Goal: Task Accomplishment & Management: Manage account settings

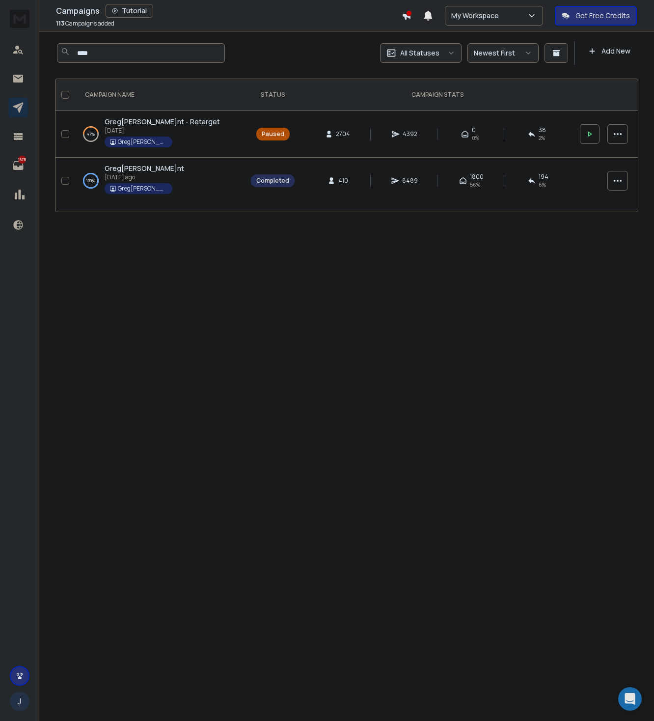
drag, startPoint x: 114, startPoint y: 52, endPoint x: 49, endPoint y: 56, distance: 64.9
click at [49, 56] on div "**** Campaigns 113 Campaigns Added All Statuses Newest First Add New CAMPAIGN N…" at bounding box center [346, 401] width 614 height 740
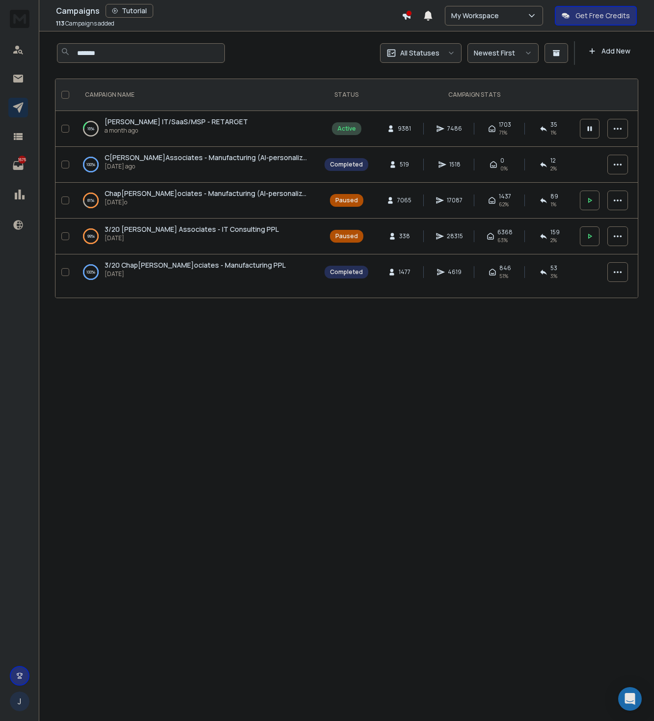
type input "*******"
click at [247, 338] on div "******* Campaigns 113 Campaigns Added All Statuses Newest First Add New CAMPAIG…" at bounding box center [346, 401] width 583 height 721
click at [223, 133] on div "16 % Chapman IT/SaaS/MSP - RETARGET a month ago" at bounding box center [196, 129] width 226 height 24
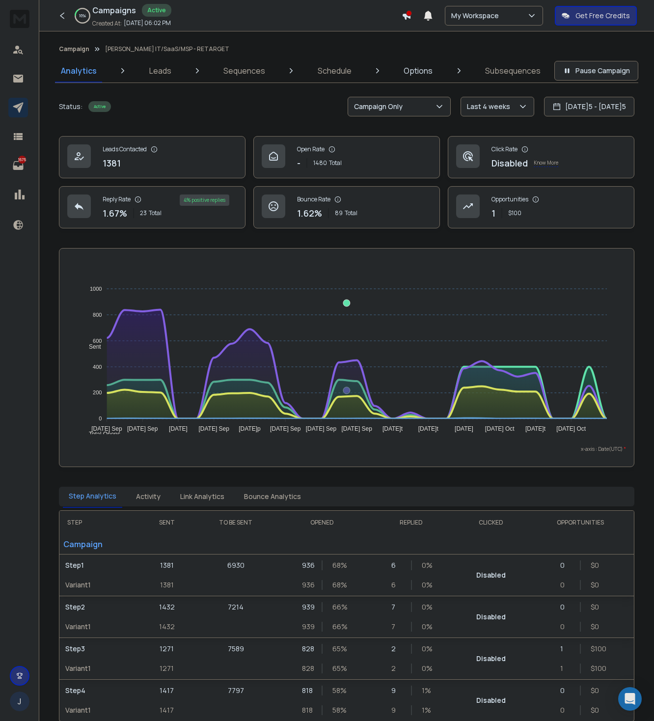
click at [423, 77] on link "Options" at bounding box center [418, 71] width 41 height 24
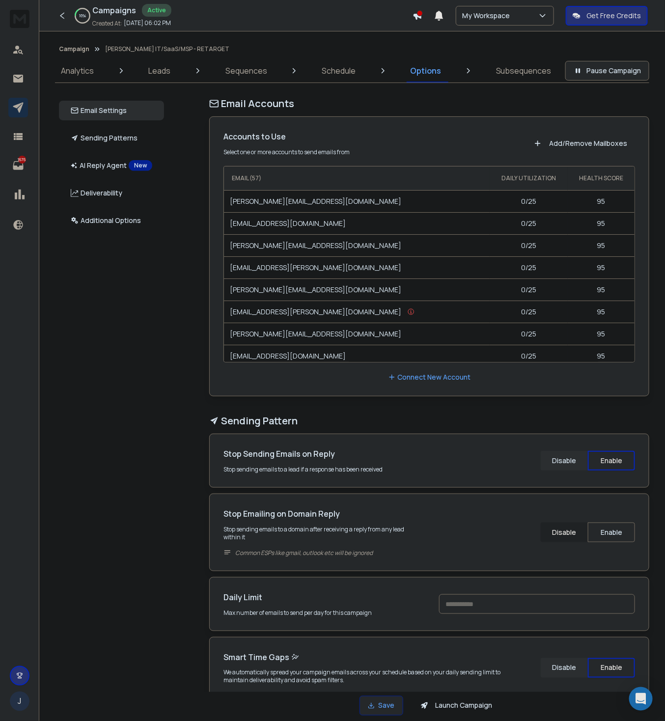
click at [573, 135] on button "Add/Remove Mailboxes" at bounding box center [580, 144] width 108 height 20
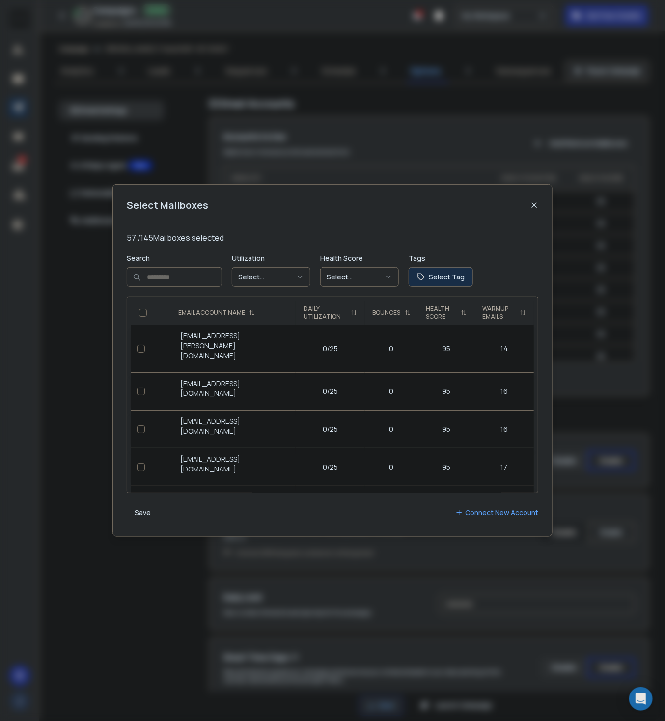
click at [426, 275] on button "Select Tag" at bounding box center [440, 277] width 64 height 20
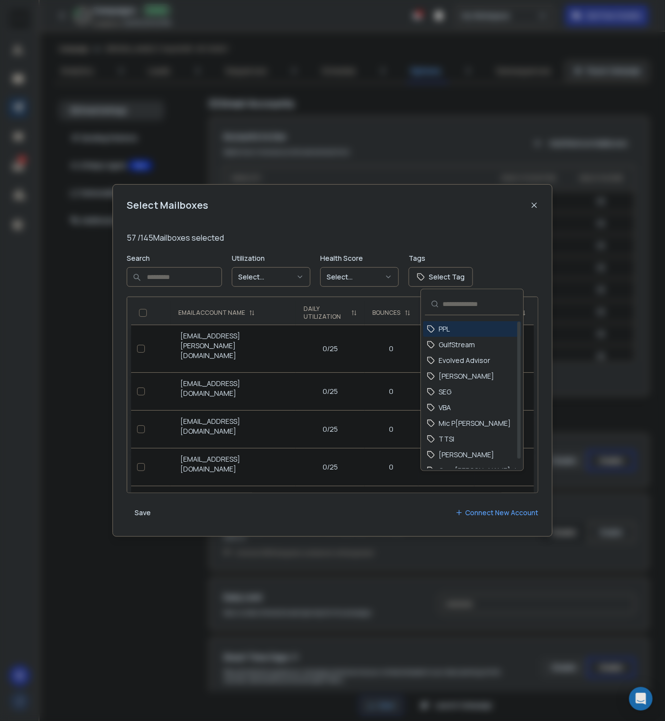
click at [449, 331] on span "PPL" at bounding box center [444, 329] width 11 height 10
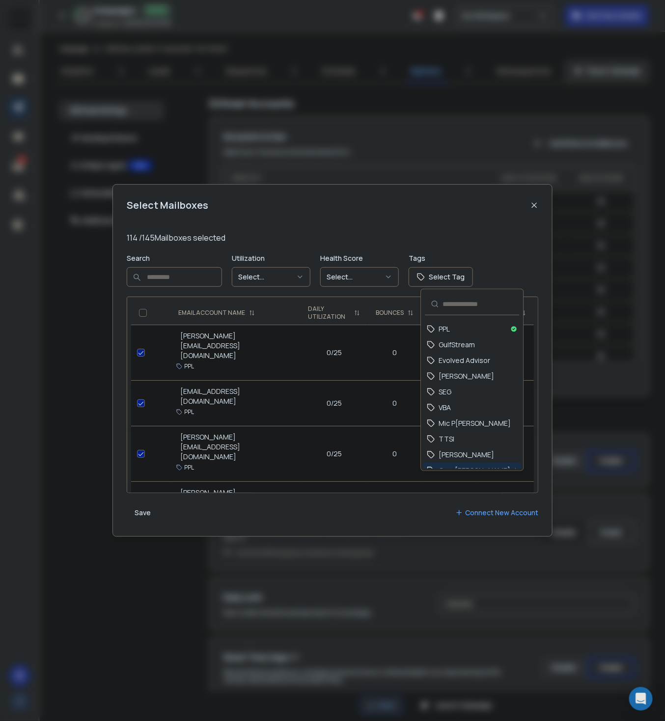
click at [139, 508] on button "Save" at bounding box center [143, 513] width 32 height 20
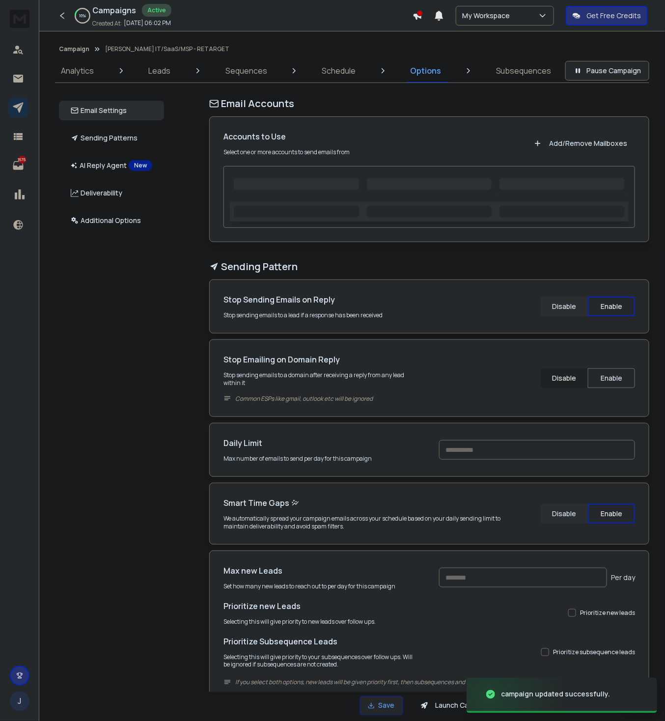
drag, startPoint x: 479, startPoint y: 454, endPoint x: 425, endPoint y: 455, distance: 54.5
click at [426, 455] on div "Daily Limit Max number of emails to send per day for this campaign ***" at bounding box center [428, 450] width 411 height 26
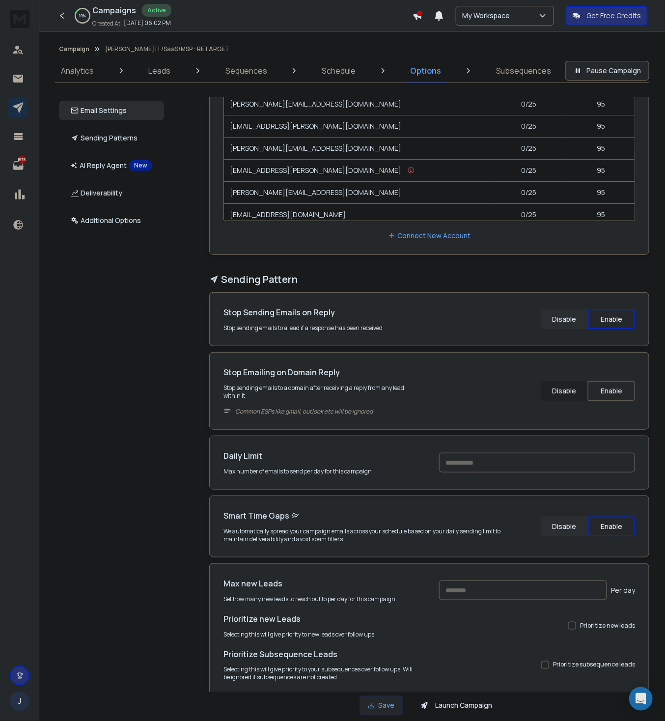
scroll to position [147, 0]
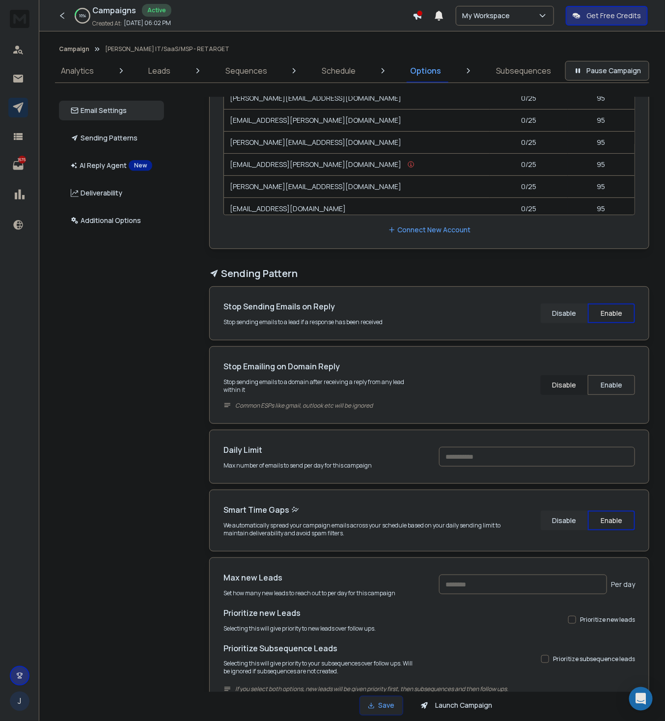
type input "***"
drag, startPoint x: 466, startPoint y: 591, endPoint x: 404, endPoint y: 591, distance: 61.8
click at [404, 590] on div "Max new Leads Set how many new leads to reach out to per day for this campaign …" at bounding box center [428, 584] width 411 height 26
type input "***"
click at [382, 706] on button "Save" at bounding box center [381, 705] width 44 height 20
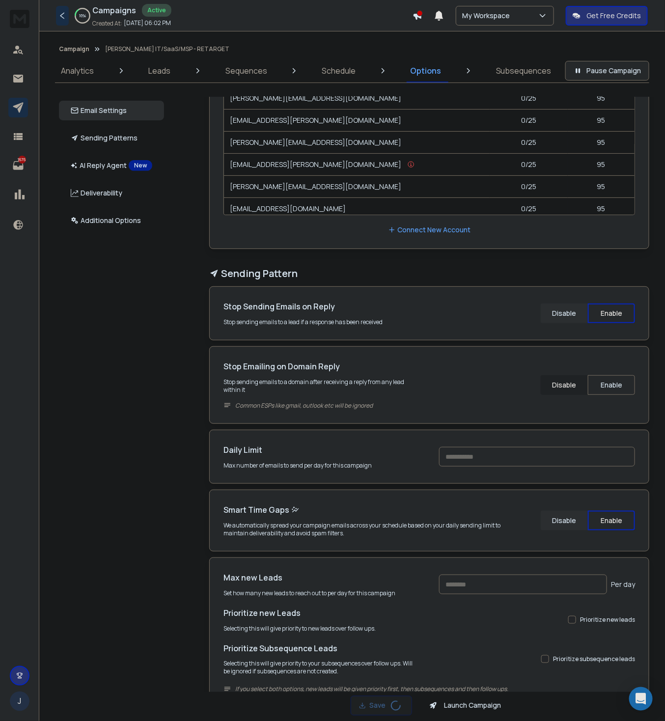
click at [62, 18] on icon at bounding box center [62, 15] width 9 height 9
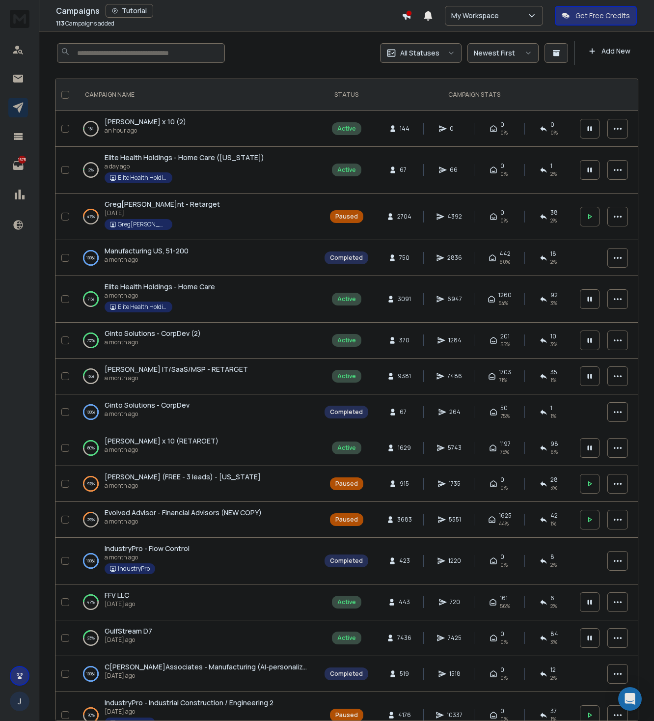
click at [124, 43] on input at bounding box center [141, 53] width 168 height 20
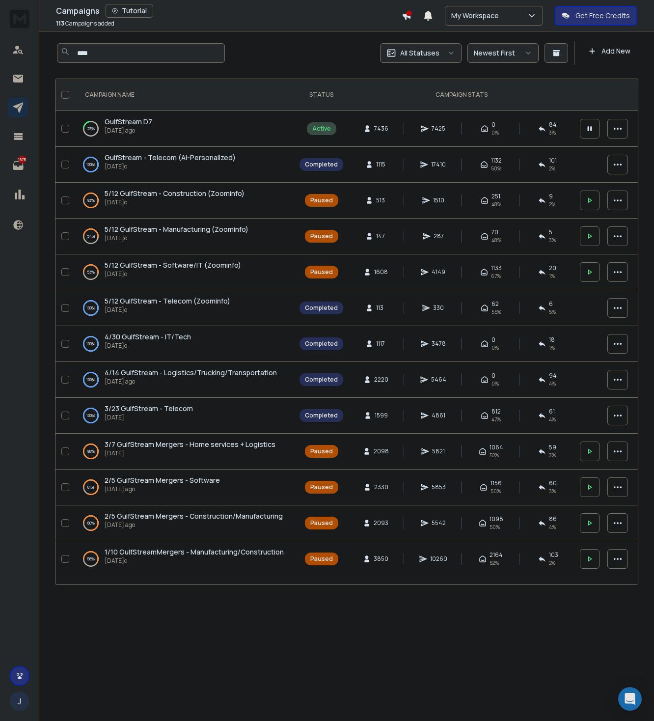
click at [192, 53] on input "****" at bounding box center [141, 53] width 168 height 20
type input "****"
click at [140, 122] on span "GulfStream D7" at bounding box center [129, 121] width 48 height 9
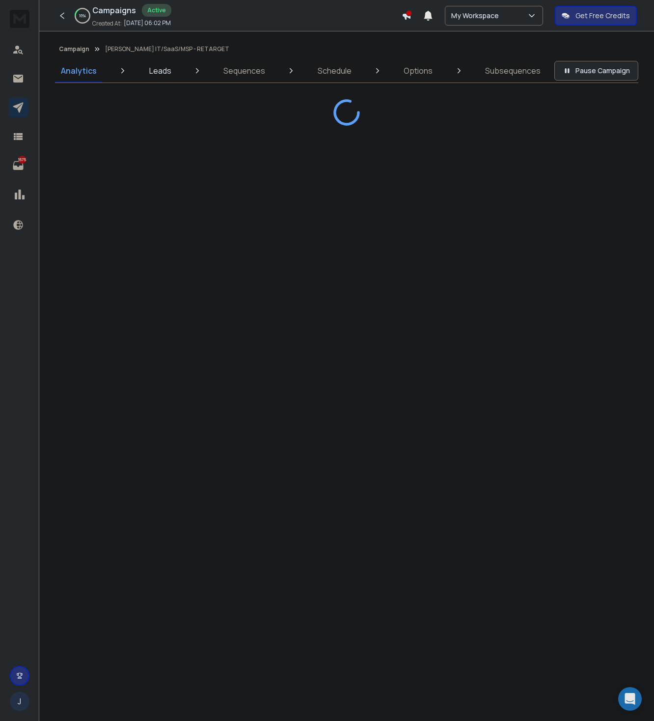
click at [157, 76] on link "Leads" at bounding box center [160, 71] width 34 height 24
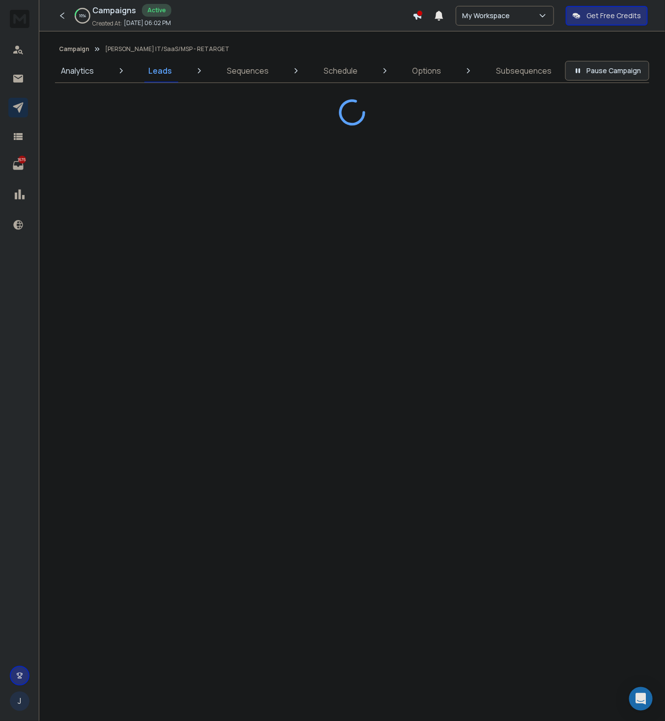
click at [75, 65] on p "Analytics" at bounding box center [77, 71] width 33 height 12
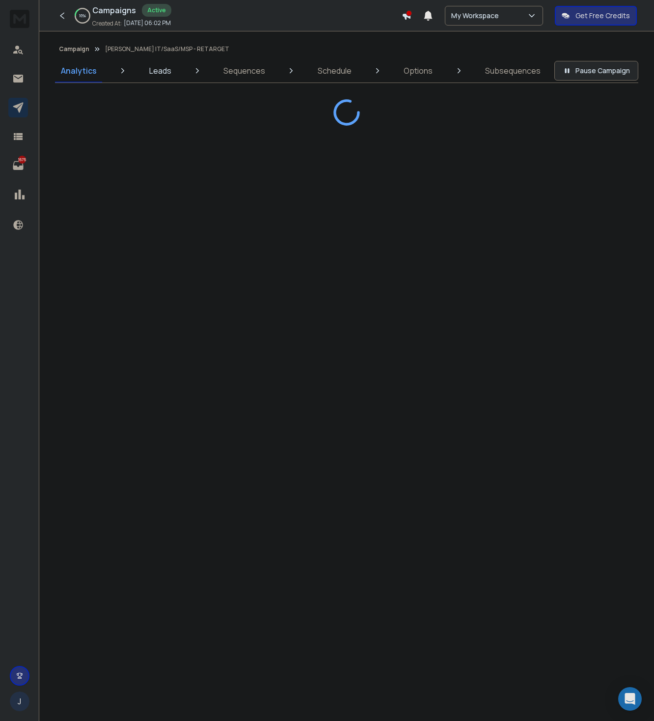
click at [159, 71] on p "Leads" at bounding box center [160, 71] width 22 height 12
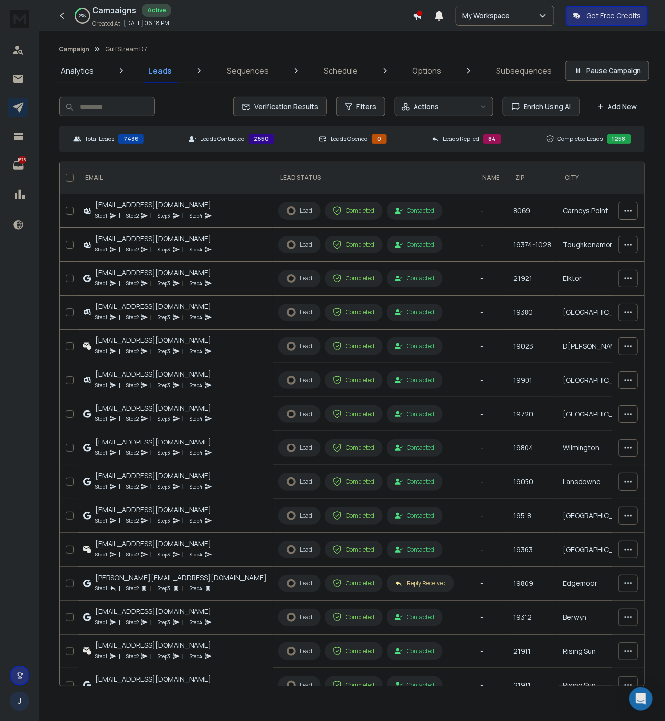
click at [90, 68] on p "Analytics" at bounding box center [77, 71] width 33 height 12
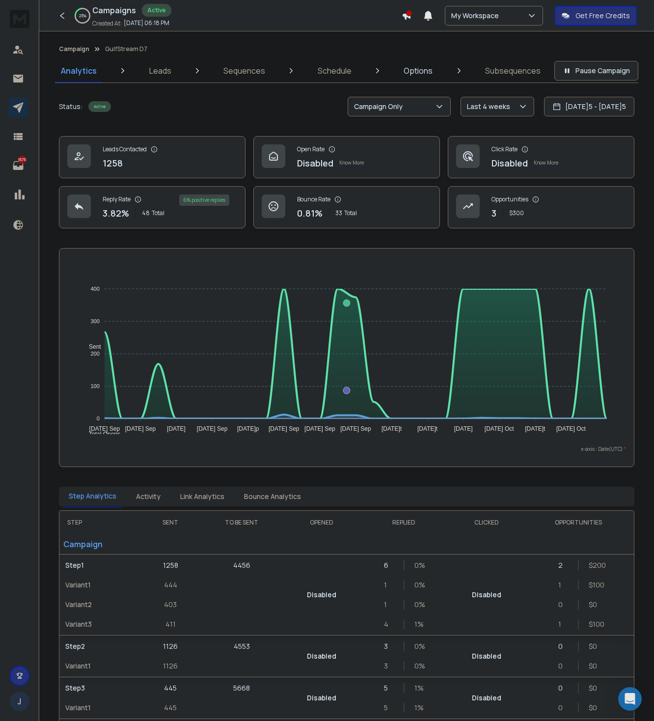
click at [431, 68] on p "Options" at bounding box center [417, 71] width 29 height 12
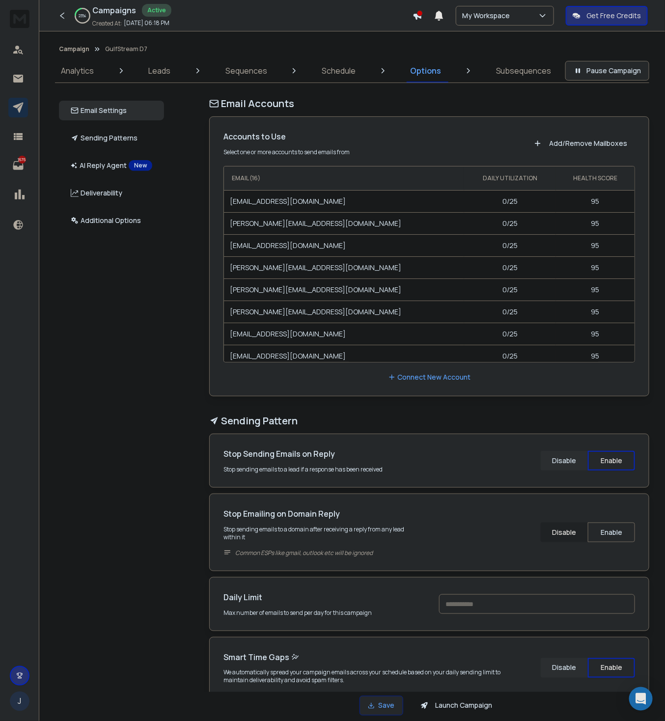
click at [608, 142] on button "Add/Remove Mailboxes" at bounding box center [580, 144] width 108 height 20
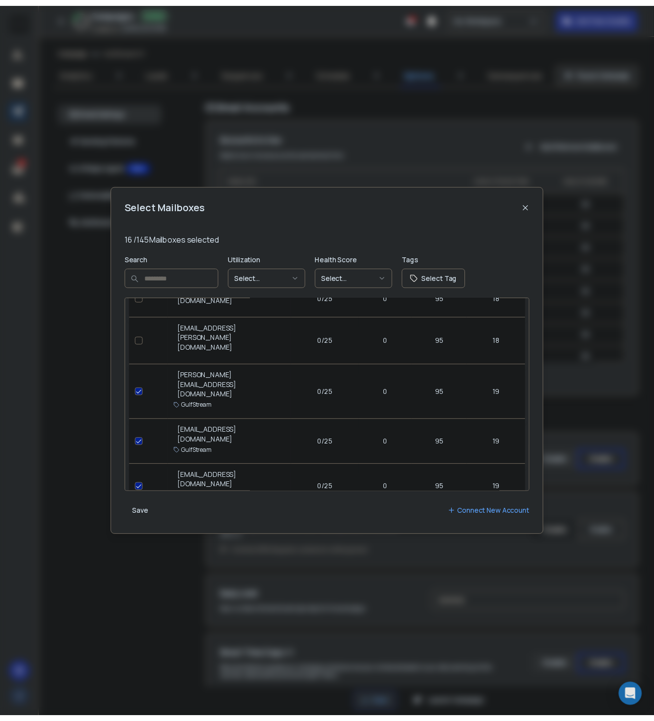
scroll to position [442, 0]
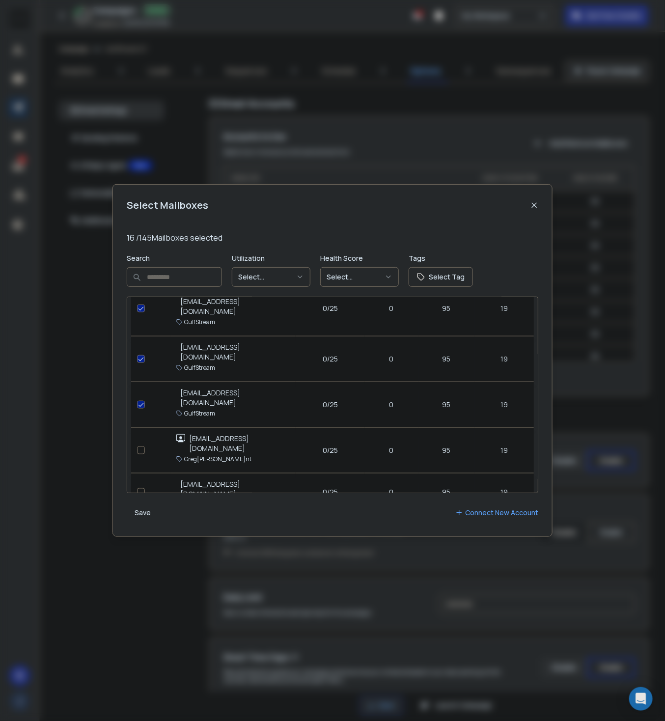
click at [533, 207] on icon at bounding box center [534, 205] width 8 height 8
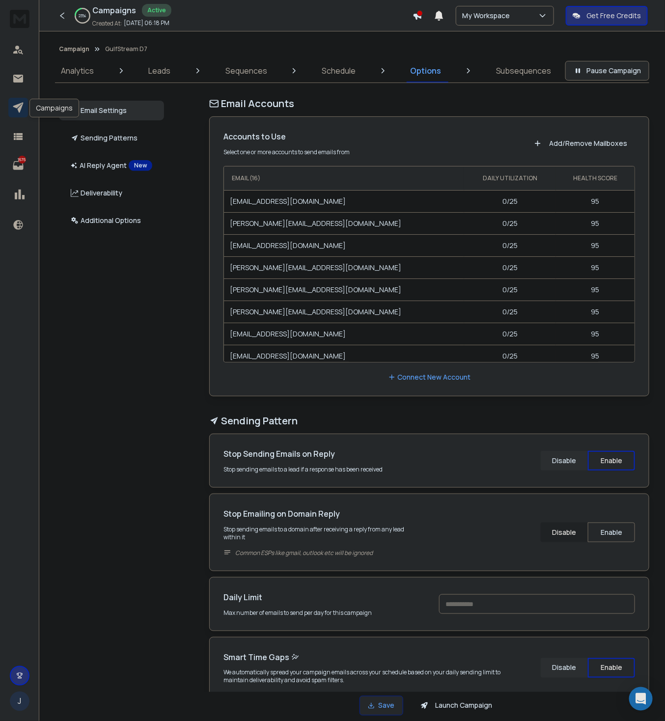
click at [21, 112] on icon at bounding box center [18, 108] width 12 height 12
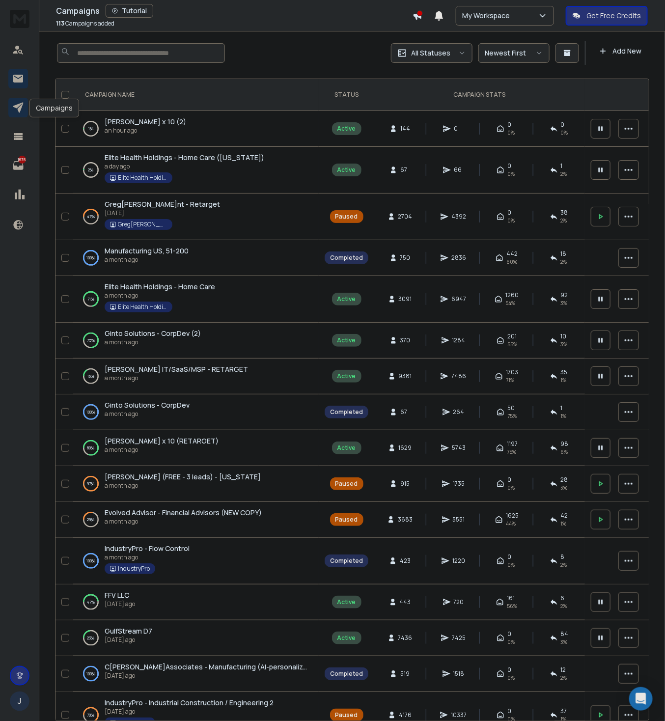
click at [21, 75] on icon at bounding box center [18, 79] width 10 height 8
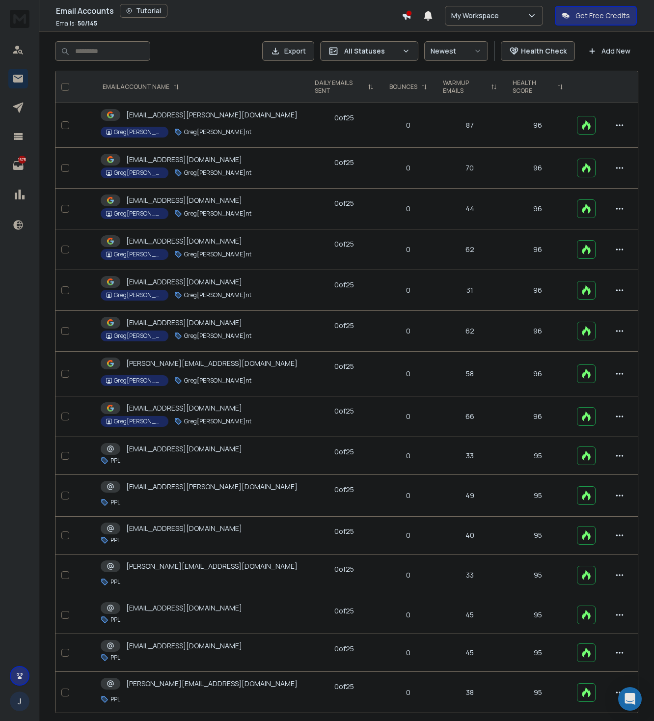
click at [107, 56] on input at bounding box center [102, 51] width 95 height 20
type input "******"
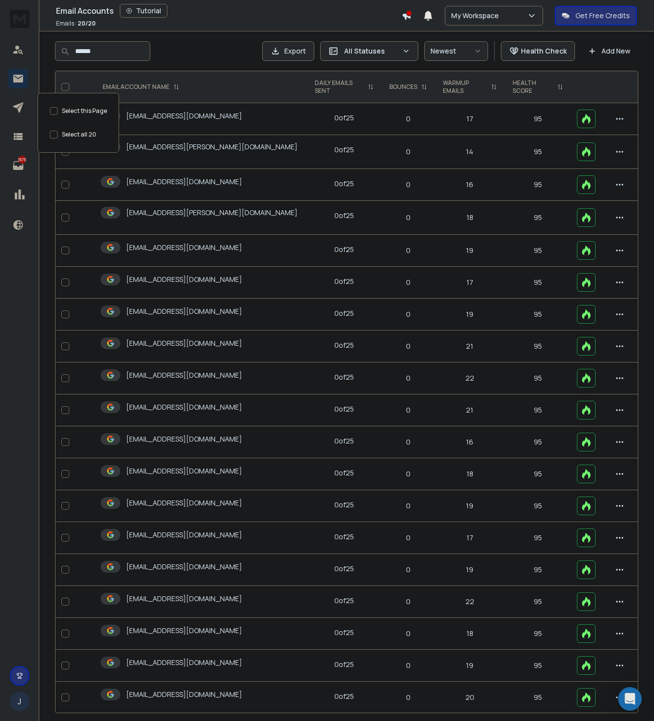
click at [53, 134] on button "Select this Page" at bounding box center [54, 135] width 8 height 8
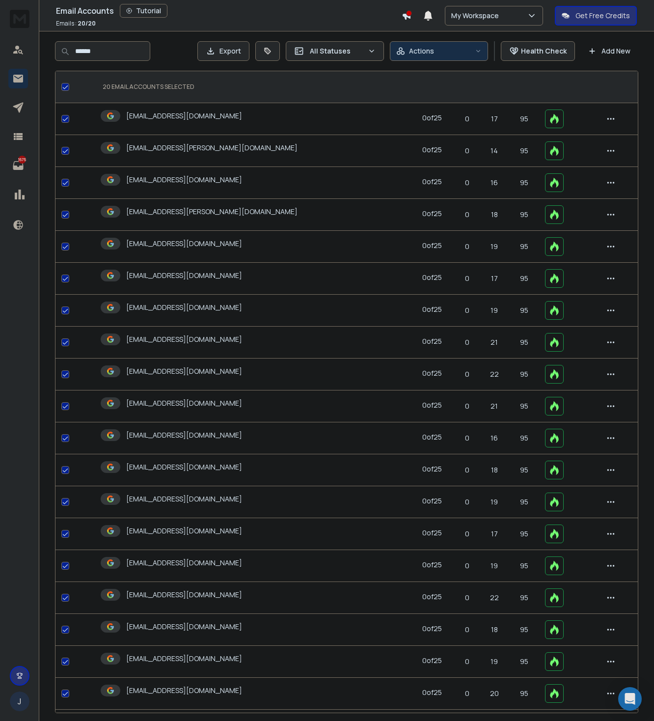
click at [467, 55] on button "Actions" at bounding box center [439, 51] width 98 height 20
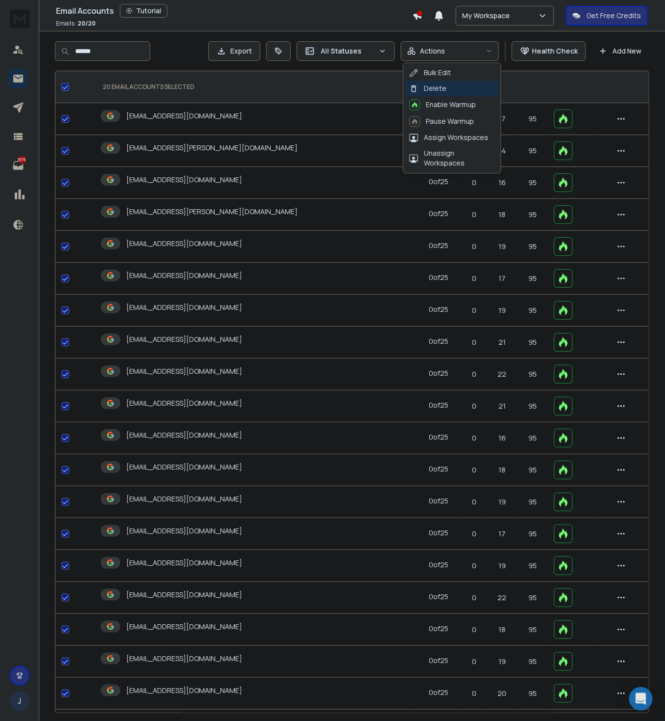
click at [438, 84] on div "Delete" at bounding box center [427, 89] width 37 height 10
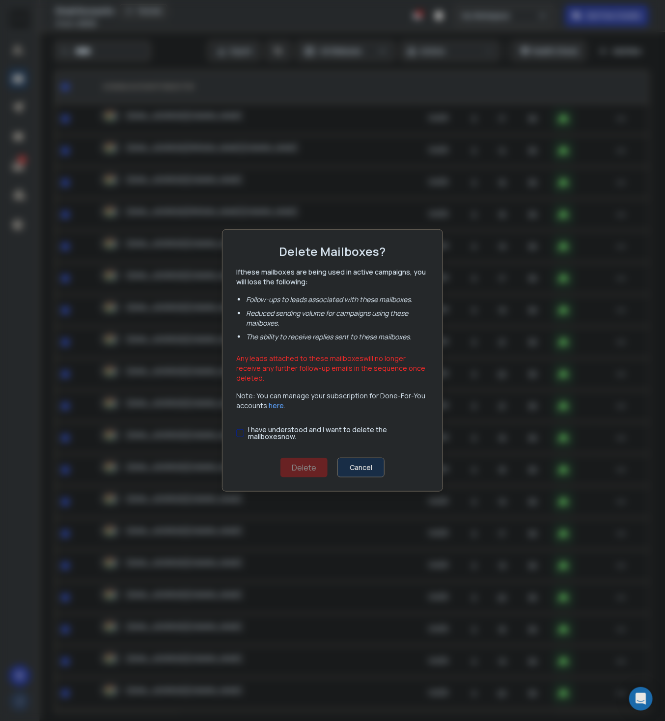
click at [267, 426] on label "I have understood and I want to delete the mailbox es now." at bounding box center [338, 433] width 181 height 14
click at [244, 429] on button "I have understood and I want to delete the mailbox es now." at bounding box center [240, 433] width 8 height 8
click at [302, 467] on button "Delete" at bounding box center [303, 467] width 47 height 20
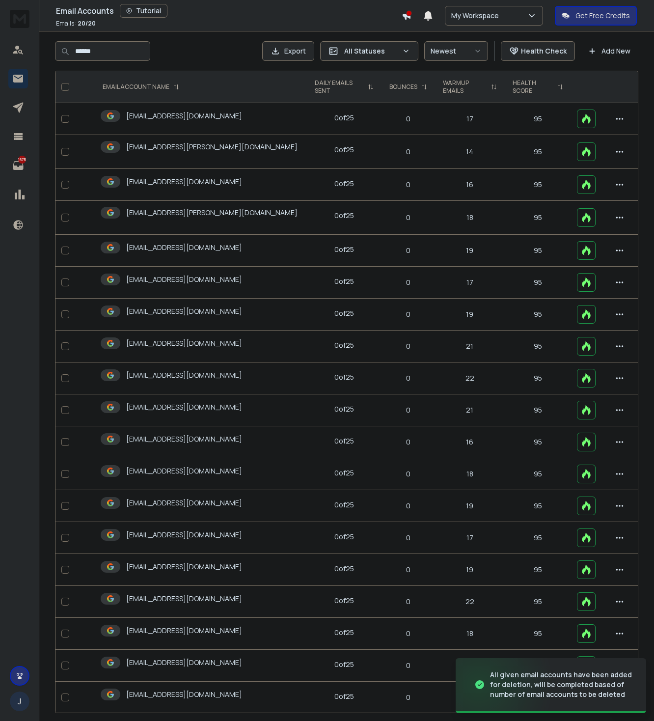
click at [107, 48] on input "******" at bounding box center [102, 51] width 95 height 20
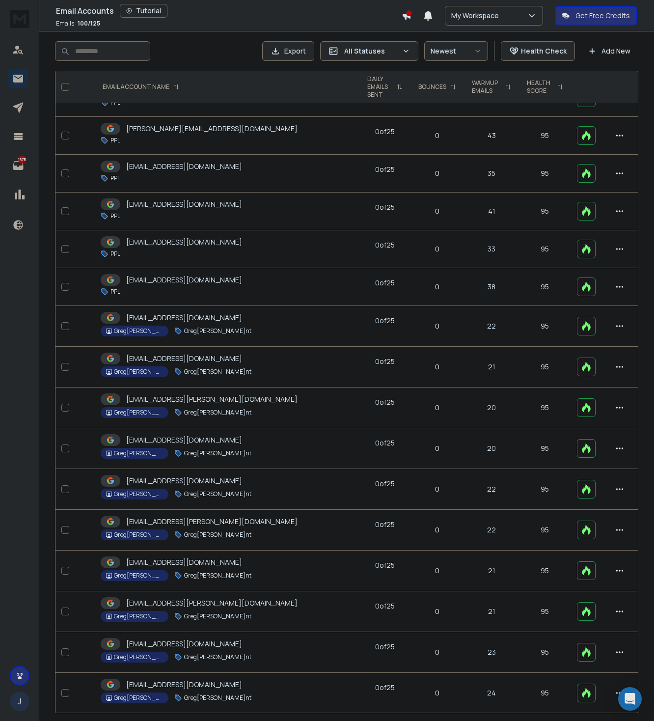
scroll to position [3107, 0]
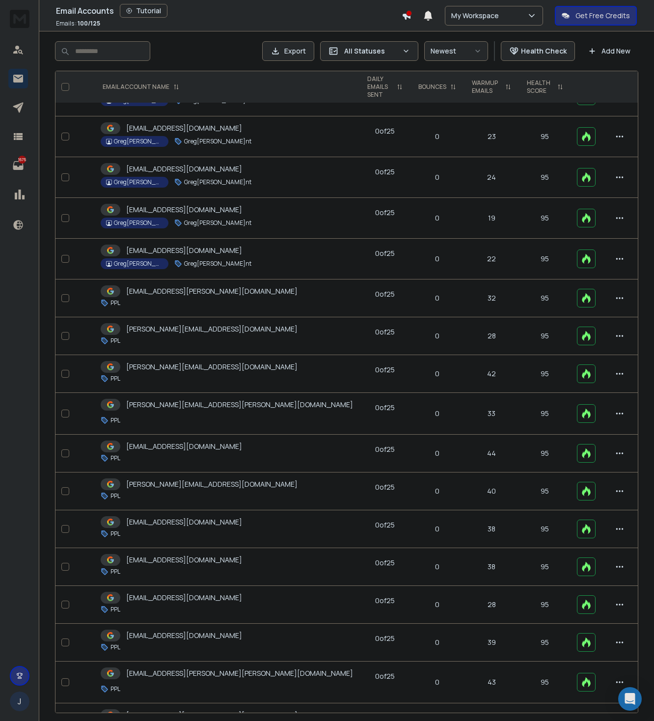
click at [120, 51] on input at bounding box center [102, 51] width 95 height 20
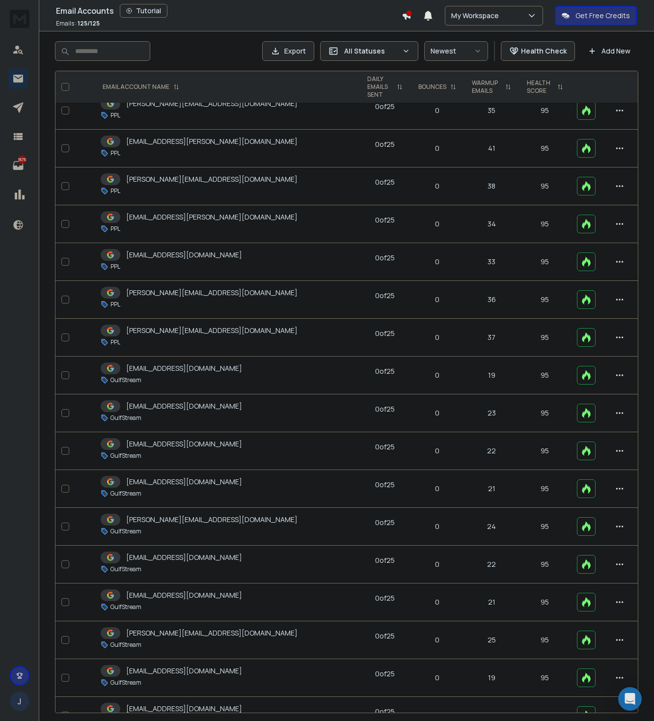
scroll to position [4115, 0]
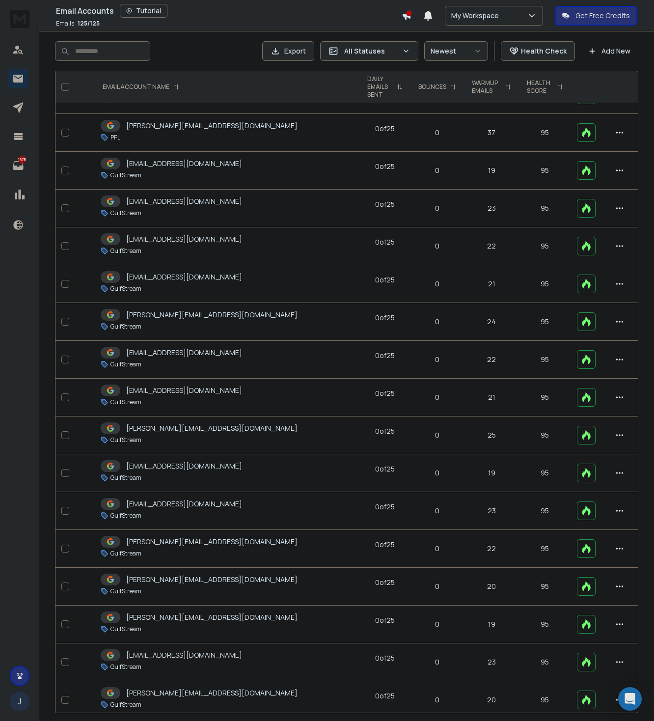
click at [130, 47] on input at bounding box center [102, 51] width 95 height 20
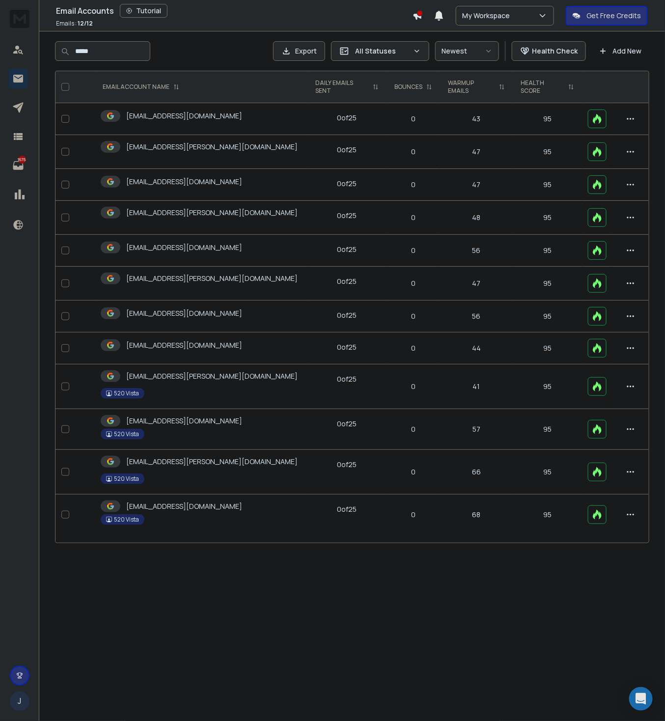
click at [107, 49] on input "*****" at bounding box center [102, 51] width 95 height 20
click at [21, 105] on icon at bounding box center [18, 108] width 10 height 10
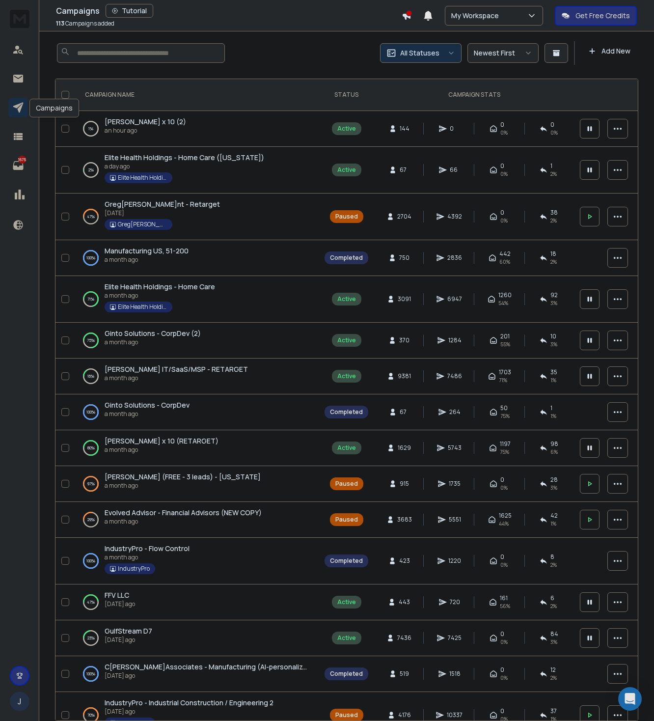
click at [429, 55] on p "All Statuses" at bounding box center [419, 53] width 39 height 10
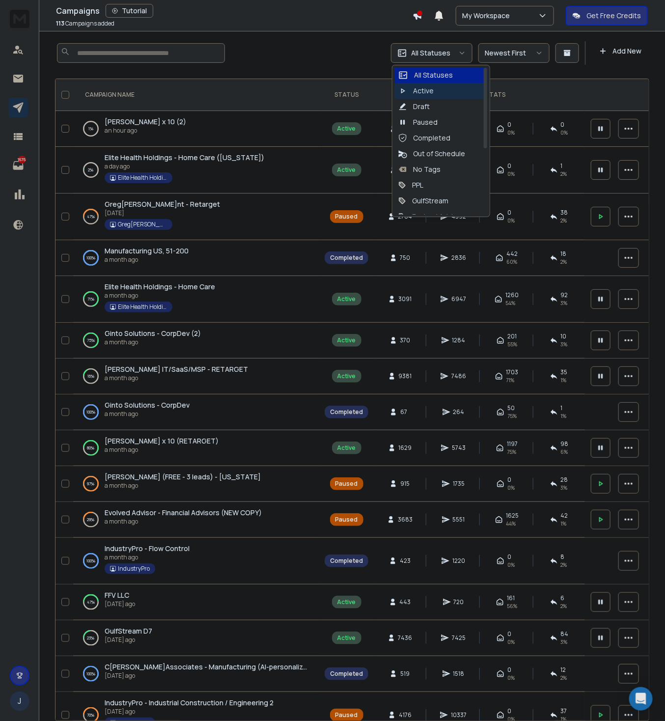
click at [426, 90] on div "Active" at bounding box center [415, 91] width 35 height 10
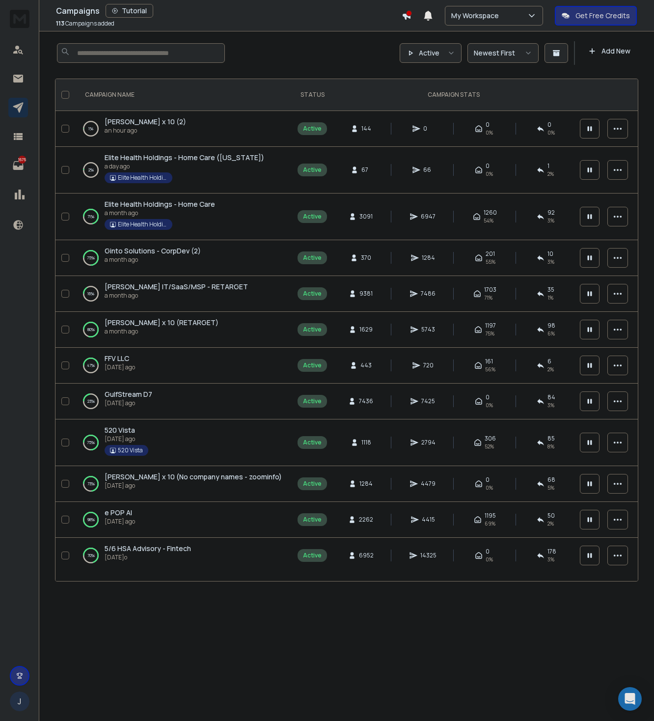
click at [158, 436] on div "75 % 520 Vista 2 months ago 520 Vista" at bounding box center [182, 442] width 199 height 34
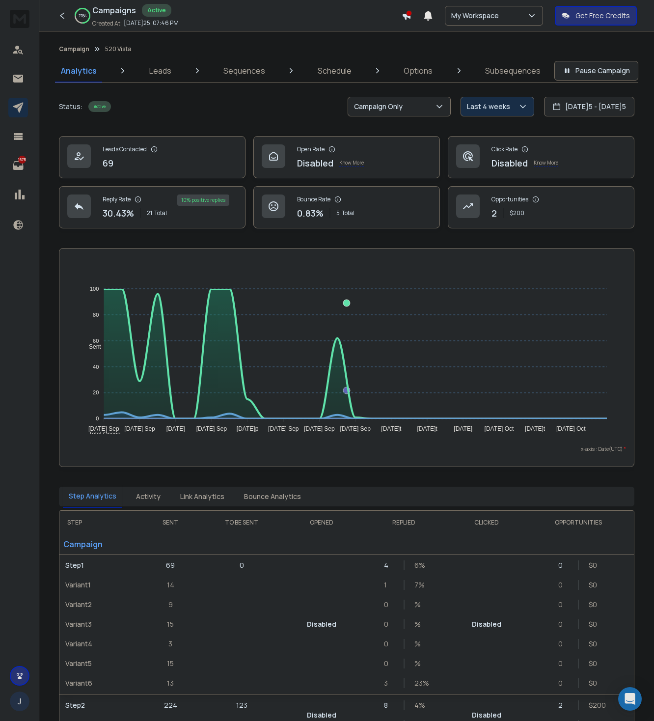
click at [470, 106] on p "Last 4 weeks" at bounding box center [490, 107] width 47 height 10
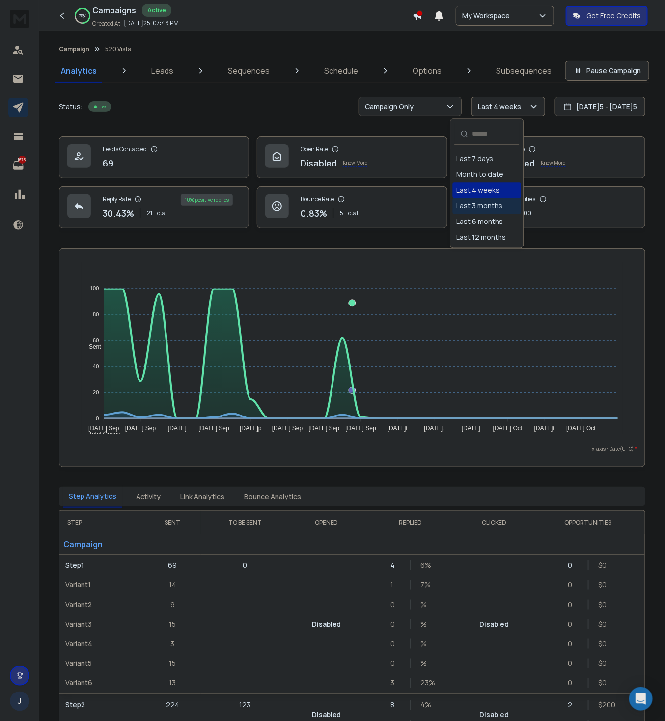
click at [481, 211] on div "Last 3 months" at bounding box center [479, 206] width 46 height 10
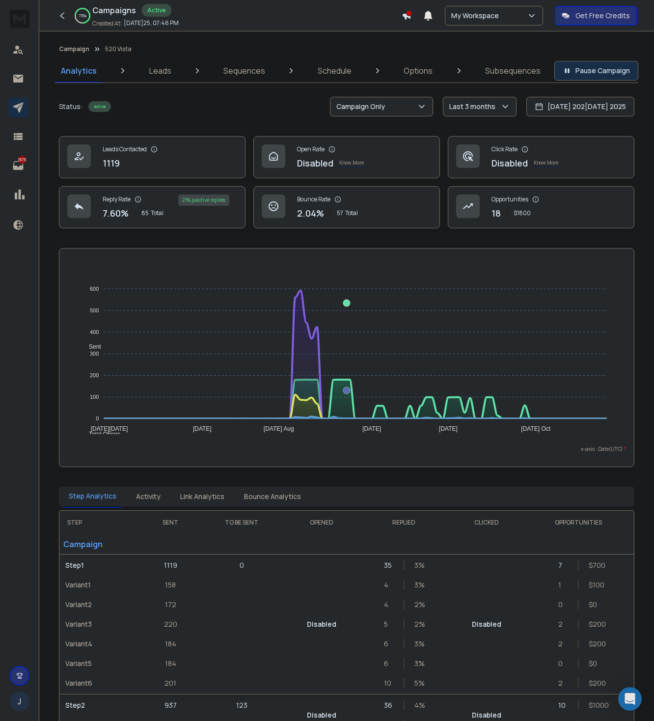
click at [611, 64] on button "Pause Campaign" at bounding box center [596, 71] width 84 height 20
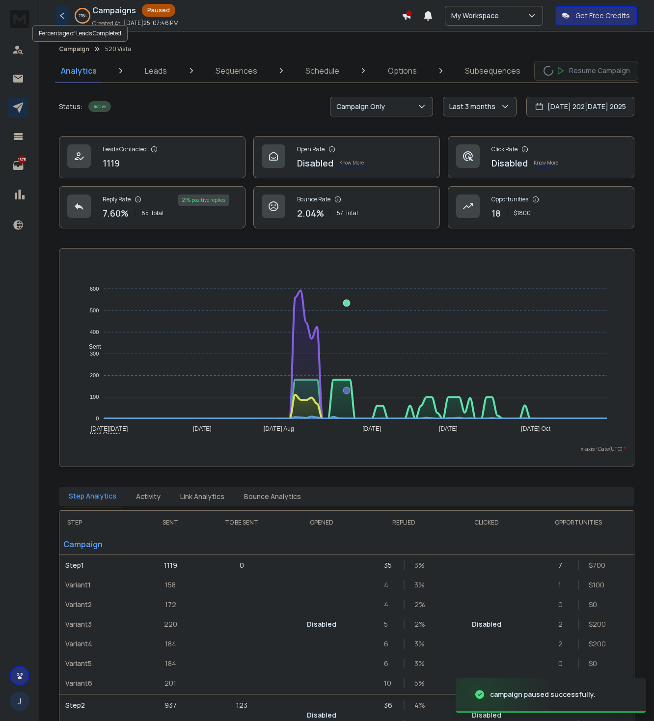
click at [62, 18] on icon at bounding box center [62, 15] width 9 height 9
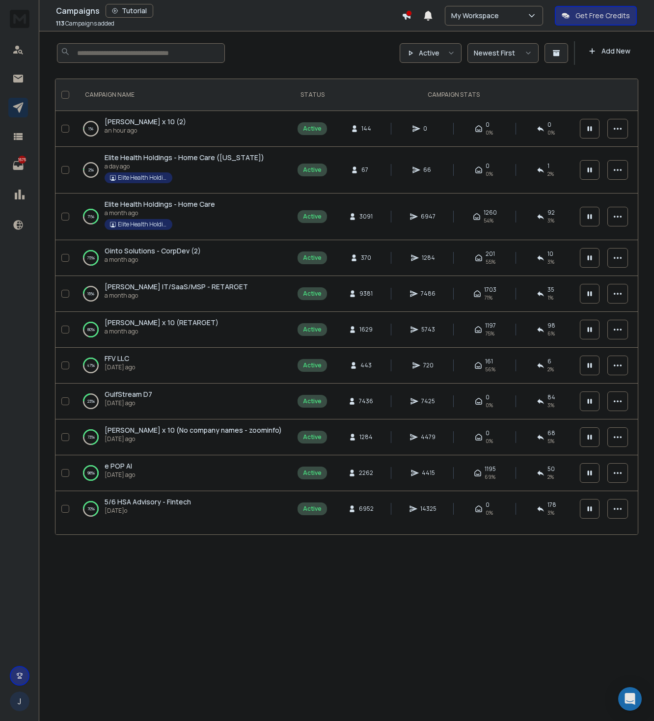
click at [157, 441] on p "[DATE]" at bounding box center [193, 439] width 177 height 8
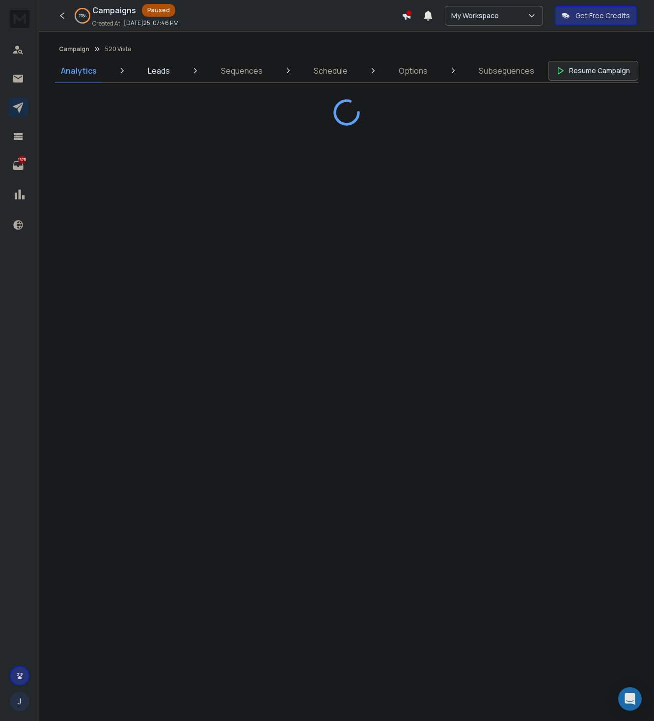
click at [163, 73] on p "Leads" at bounding box center [159, 71] width 22 height 12
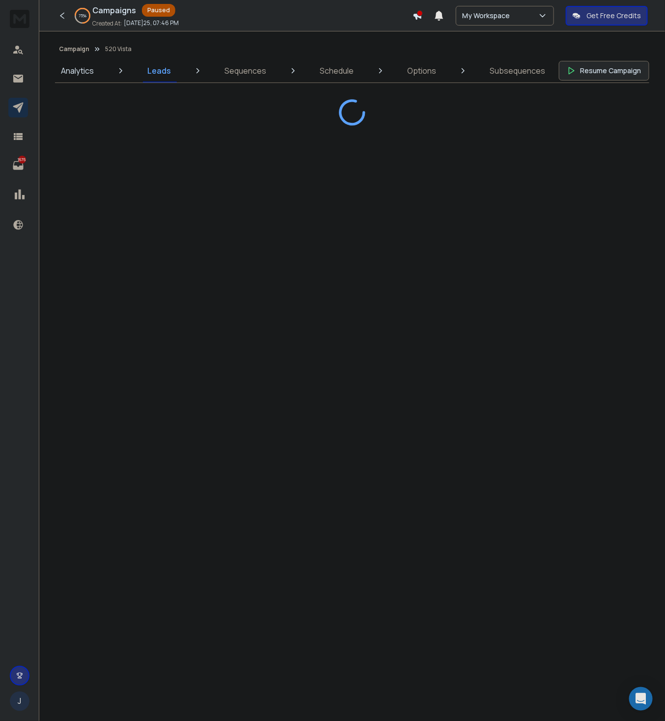
click at [90, 73] on p "Analytics" at bounding box center [77, 71] width 33 height 12
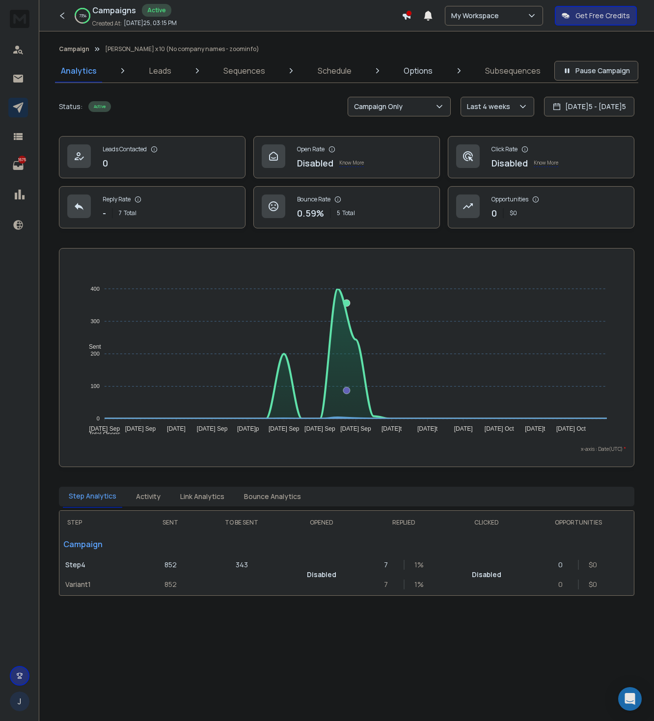
click at [413, 74] on p "Options" at bounding box center [417, 71] width 29 height 12
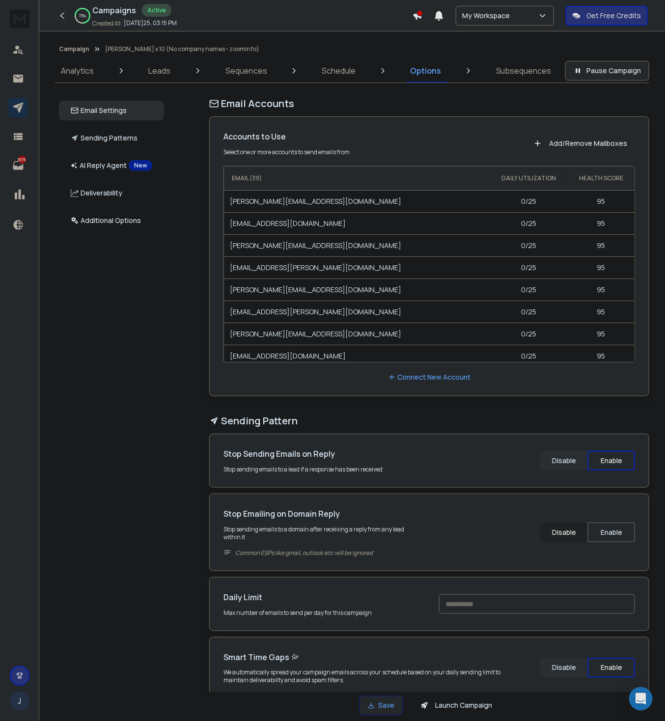
click at [606, 143] on button "Add/Remove Mailboxes" at bounding box center [580, 144] width 108 height 20
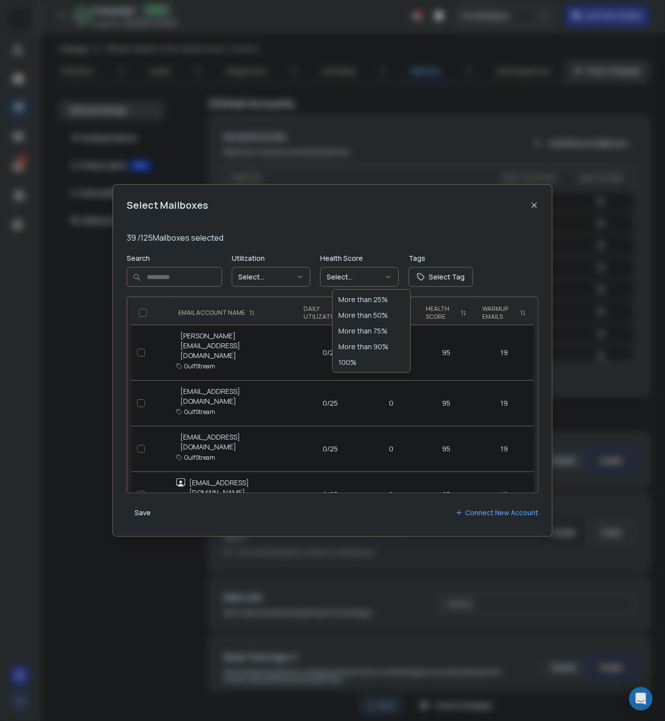
click at [365, 274] on button "Select..." at bounding box center [359, 277] width 79 height 20
click at [427, 271] on button "Select Tag" at bounding box center [440, 277] width 64 height 20
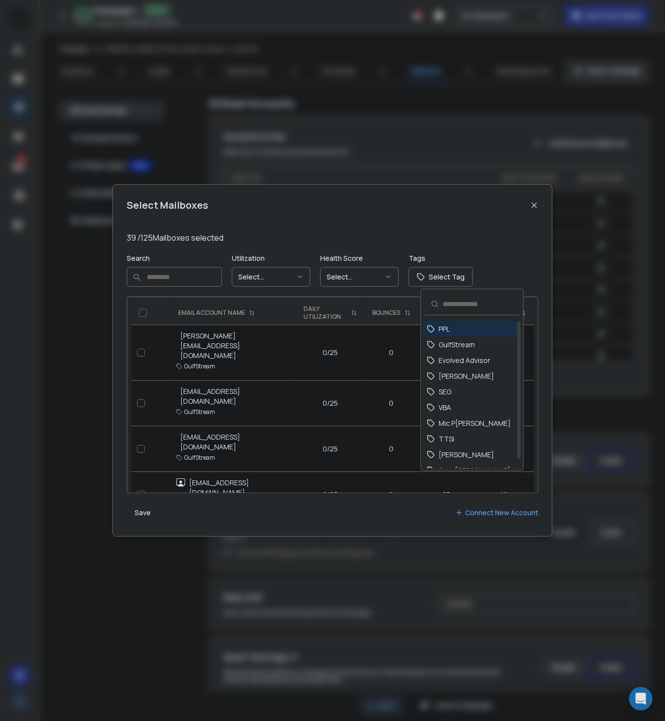
click at [445, 333] on div "PPL" at bounding box center [472, 329] width 98 height 16
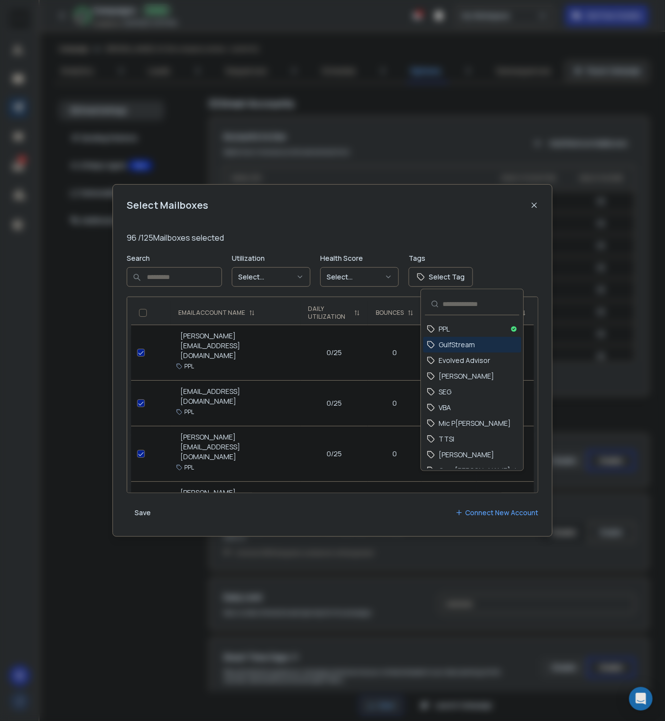
click at [146, 523] on div "Select Mailboxes 96 / 125 Mailboxes selected Search Utilization Select... Healt…" at bounding box center [332, 360] width 440 height 352
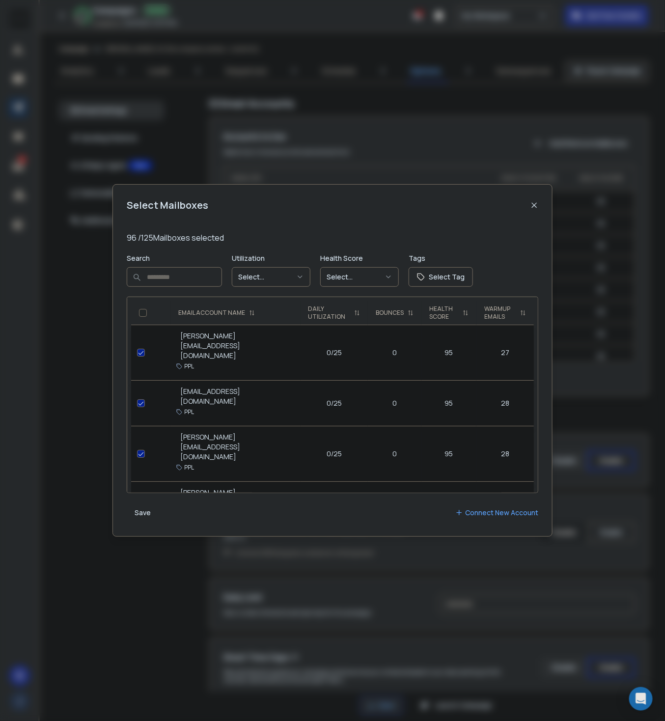
click at [139, 513] on button "Save" at bounding box center [143, 513] width 32 height 20
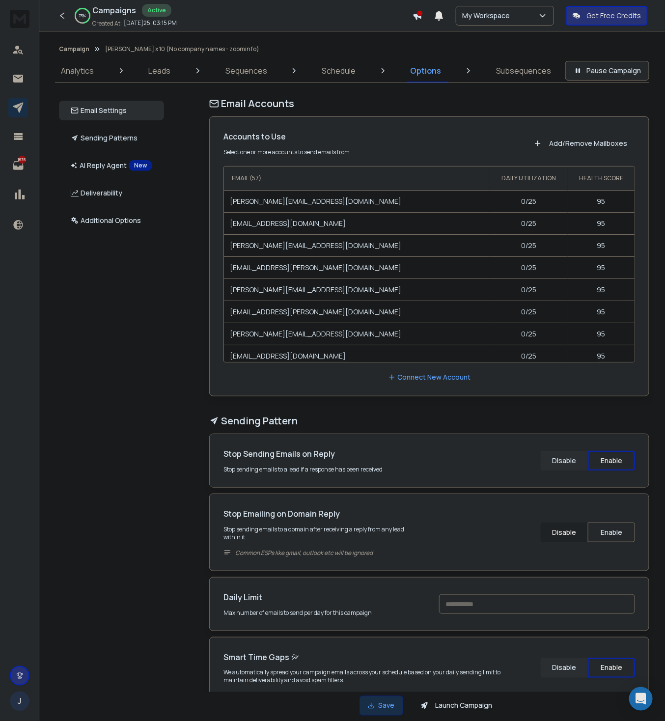
click at [366, 698] on button "Save" at bounding box center [381, 705] width 44 height 20
click at [162, 68] on p "Leads" at bounding box center [159, 71] width 22 height 12
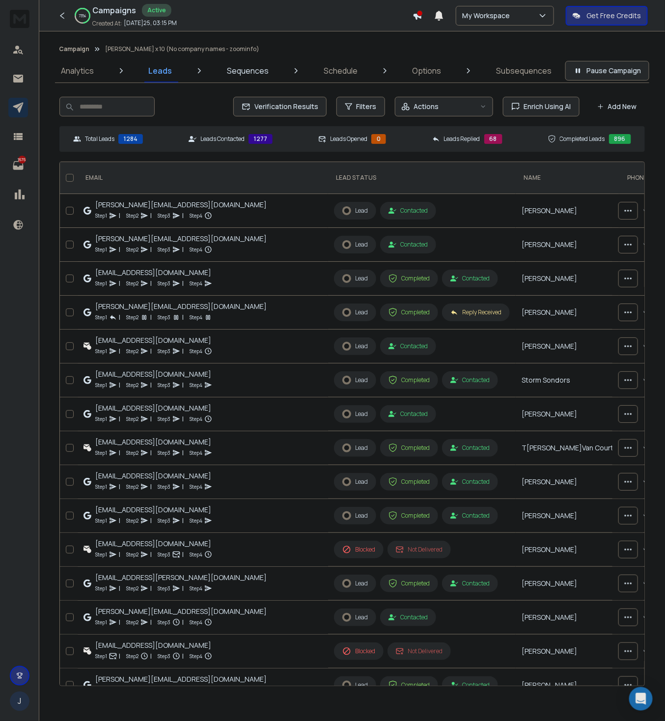
click at [227, 71] on p "Sequences" at bounding box center [248, 71] width 42 height 12
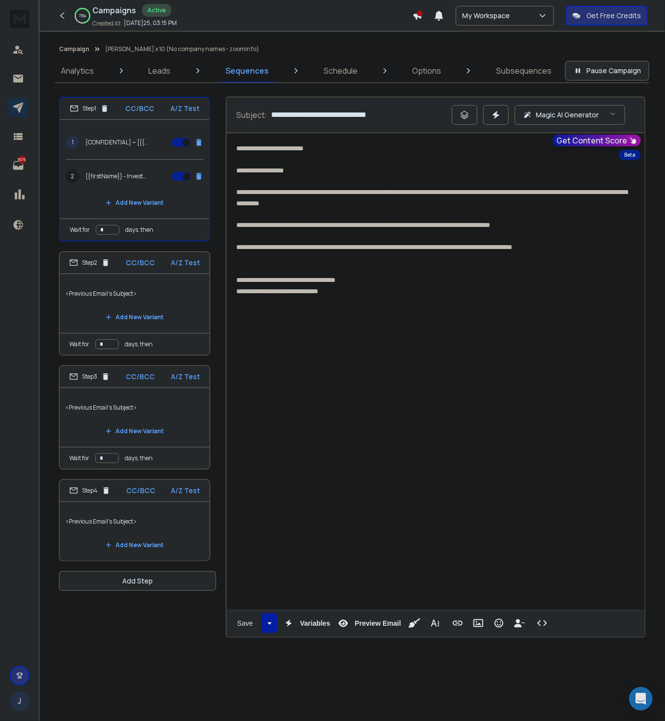
click at [96, 297] on p "<Previous Email's Subject>" at bounding box center [134, 293] width 138 height 27
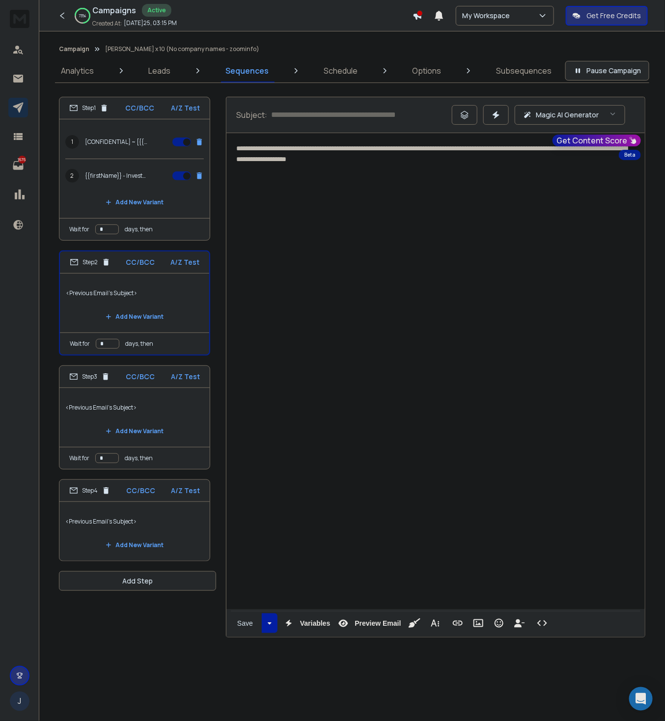
click at [81, 418] on p "<Previous Email's Subject>" at bounding box center [134, 407] width 138 height 27
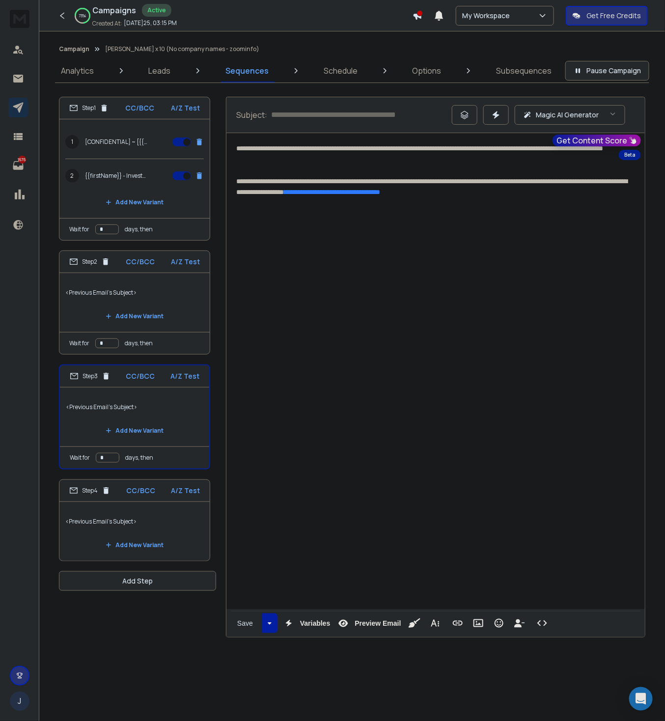
click at [77, 525] on p "<Previous Email's Subject>" at bounding box center [134, 520] width 138 height 27
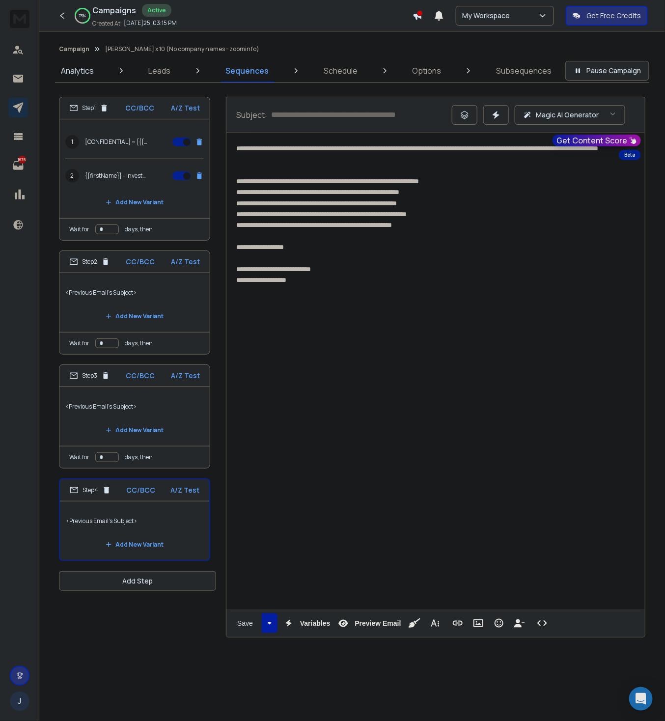
click at [90, 77] on link "Analytics" at bounding box center [77, 71] width 45 height 24
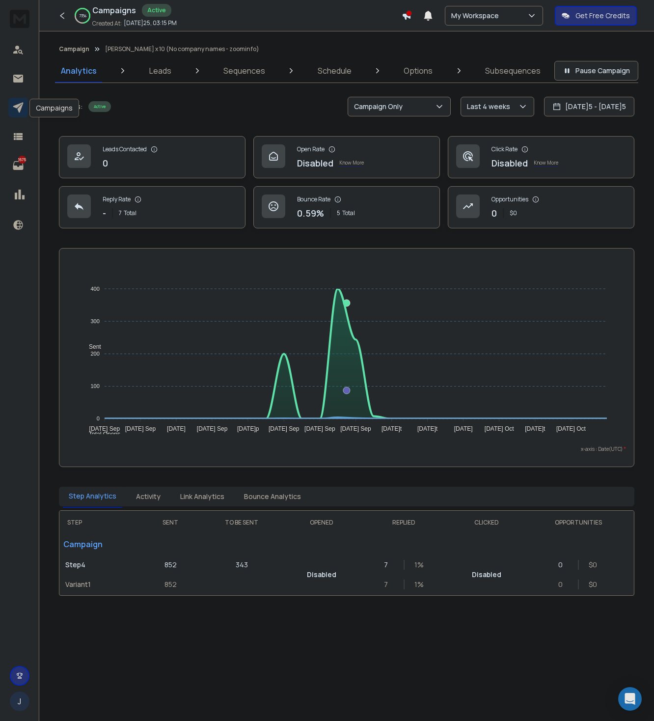
click at [15, 99] on link at bounding box center [18, 108] width 20 height 20
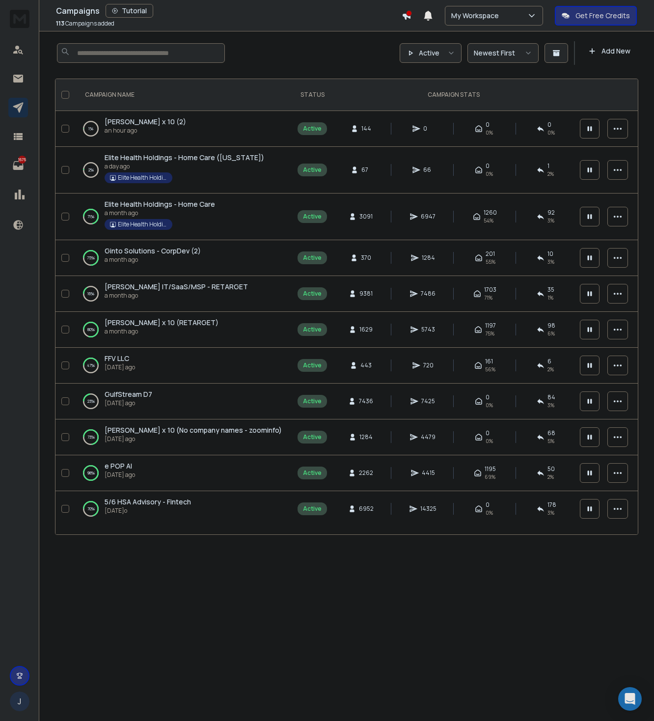
click at [166, 506] on span "5/6 HSA Advisory - Fintech" at bounding box center [148, 501] width 86 height 9
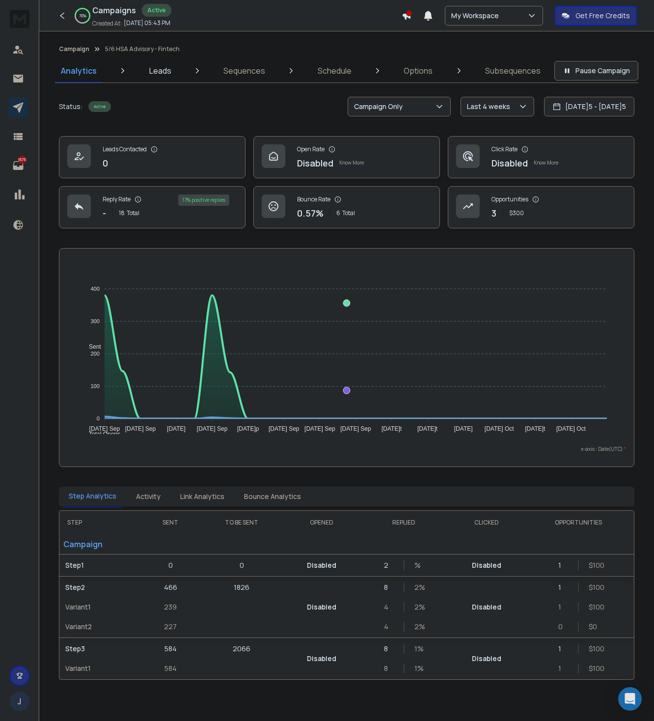
click at [163, 72] on p "Leads" at bounding box center [160, 71] width 22 height 12
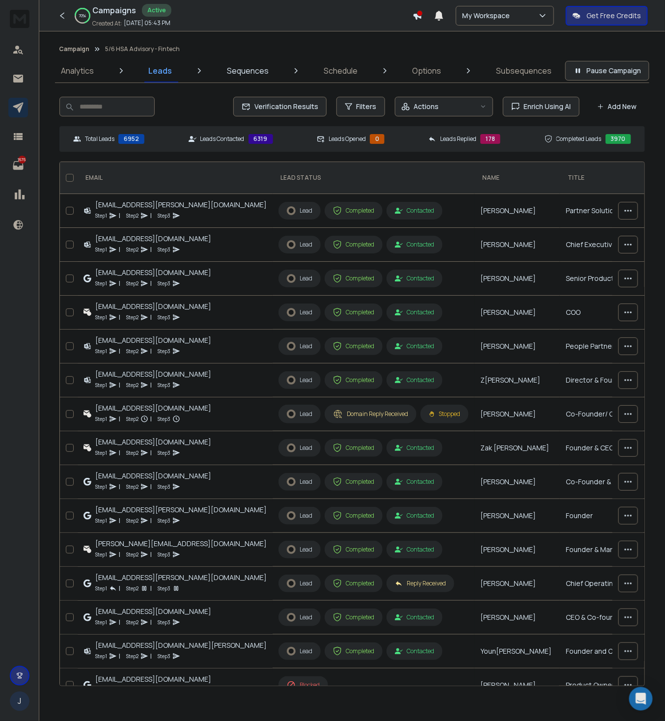
click at [257, 73] on p "Sequences" at bounding box center [248, 71] width 42 height 12
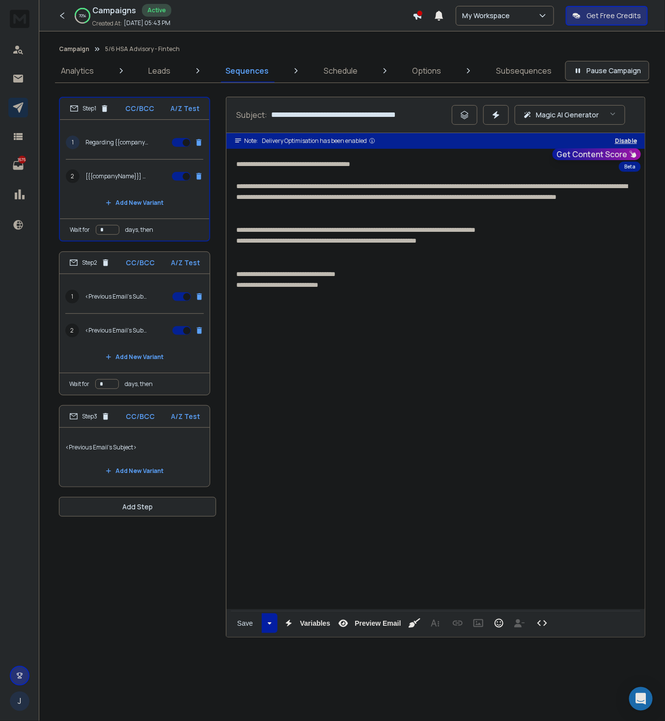
click at [117, 300] on p "<Previous Email's Subject>" at bounding box center [116, 297] width 63 height 8
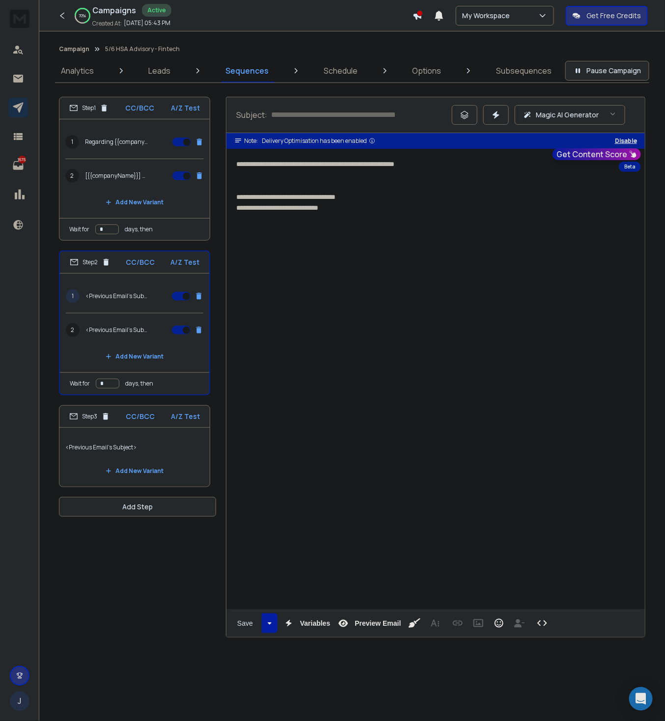
click at [112, 323] on div "2 <Previous Email's Subject>" at bounding box center [134, 329] width 137 height 33
click at [124, 297] on p "<Previous Email's Subject>" at bounding box center [116, 296] width 63 height 8
click at [132, 326] on div "2 <Previous Email's Subject>" at bounding box center [107, 330] width 82 height 14
click at [87, 447] on p "<Previous Email's Subject>" at bounding box center [134, 446] width 138 height 27
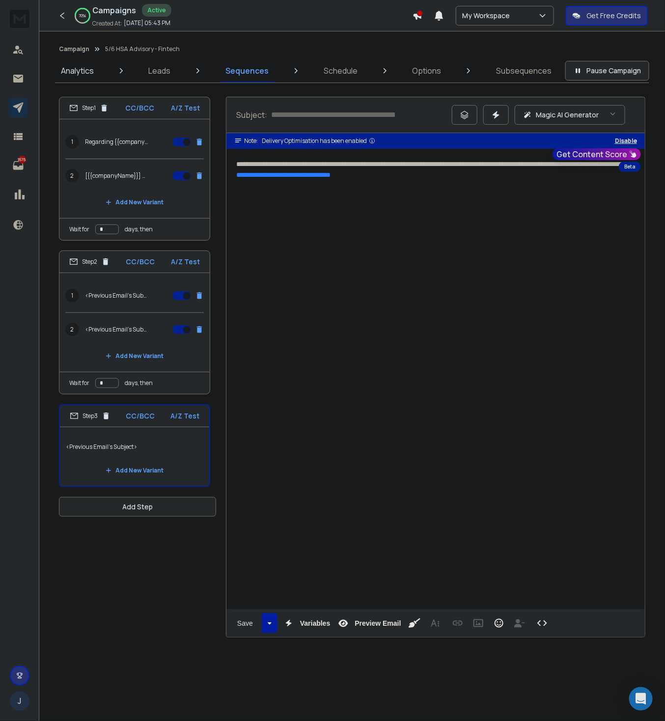
click at [68, 69] on p "Analytics" at bounding box center [77, 71] width 33 height 12
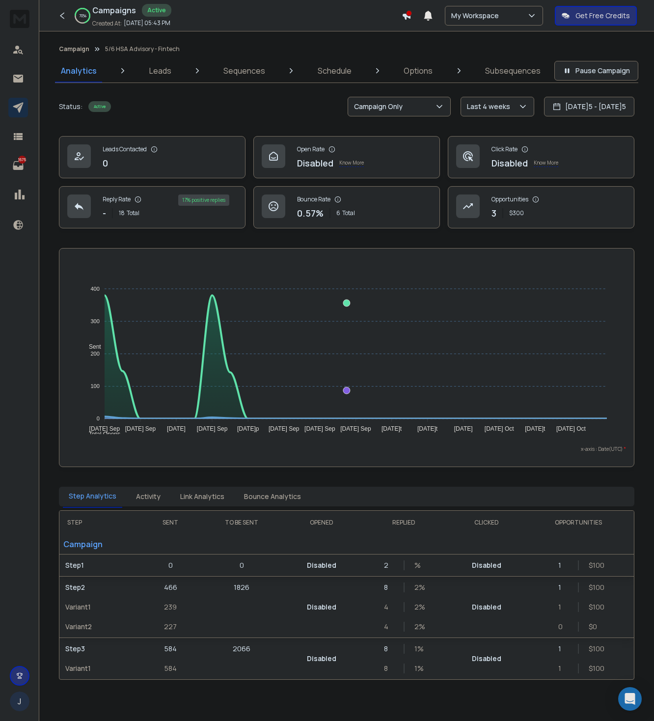
click at [440, 70] on div "Analytics Leads Sequences Schedule Options Subsequences" at bounding box center [300, 71] width 491 height 24
click at [423, 71] on p "Options" at bounding box center [417, 71] width 29 height 12
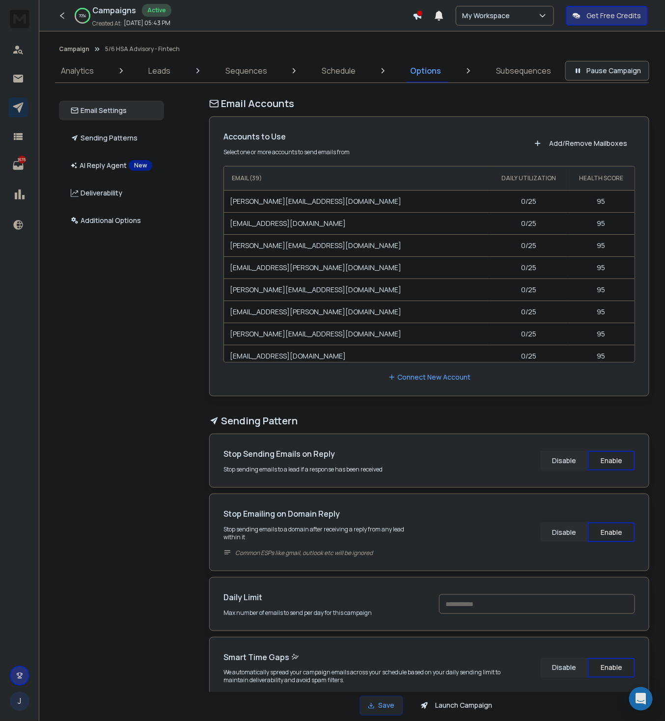
click at [595, 139] on button "Add/Remove Mailboxes" at bounding box center [580, 144] width 108 height 20
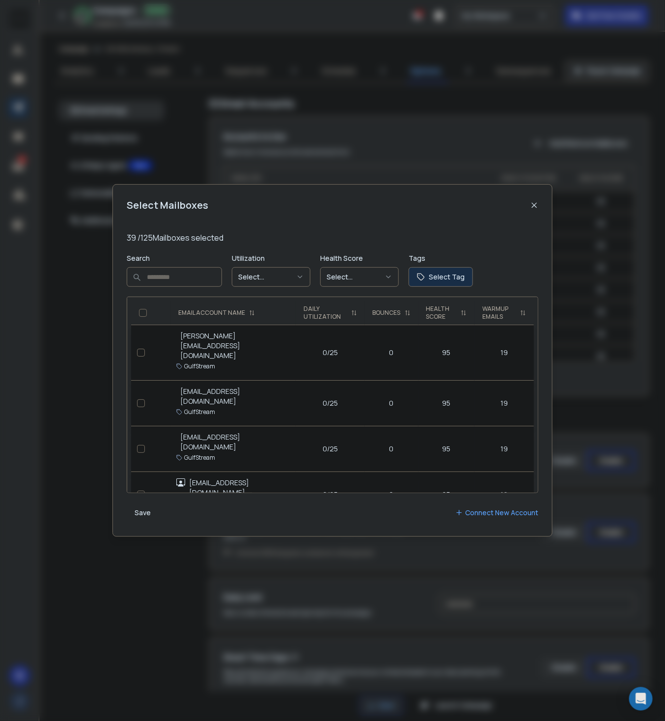
click at [427, 273] on button "Select Tag" at bounding box center [440, 277] width 64 height 20
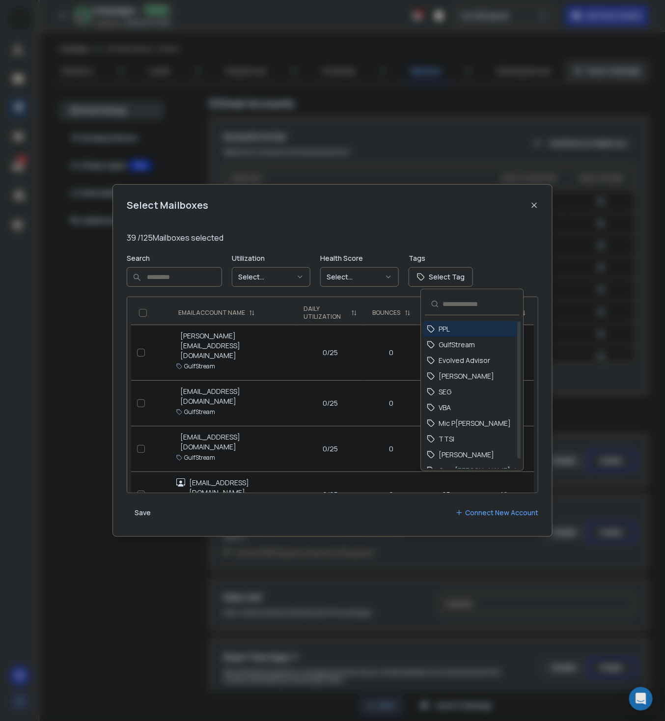
click at [435, 324] on div "PPL" at bounding box center [438, 329] width 23 height 10
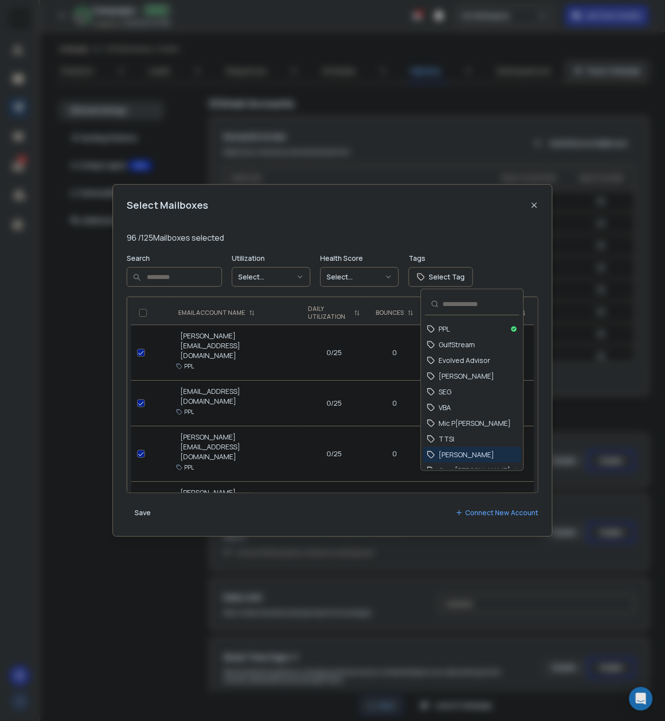
click at [143, 515] on button "Save" at bounding box center [143, 513] width 32 height 20
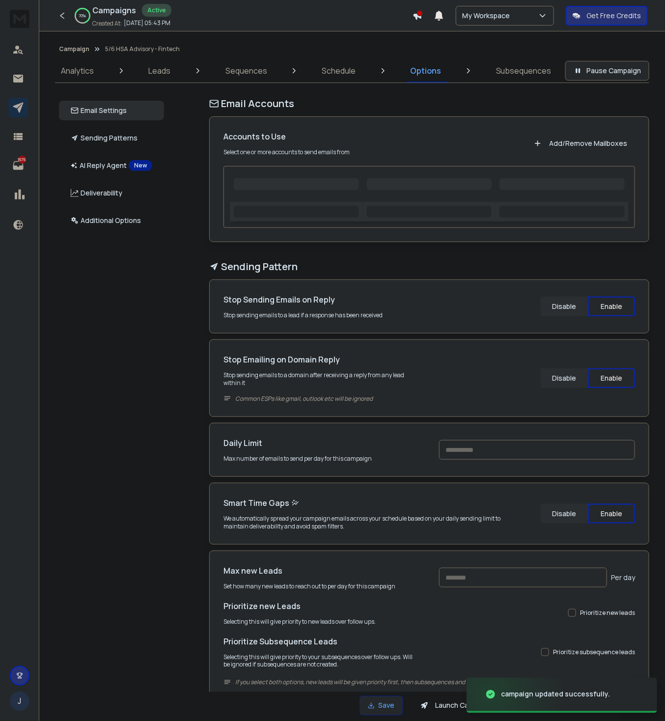
drag, startPoint x: 476, startPoint y: 452, endPoint x: 430, endPoint y: 458, distance: 46.1
click at [430, 458] on div "Daily Limit Max number of emails to send per day for this campaign ***" at bounding box center [428, 450] width 411 height 26
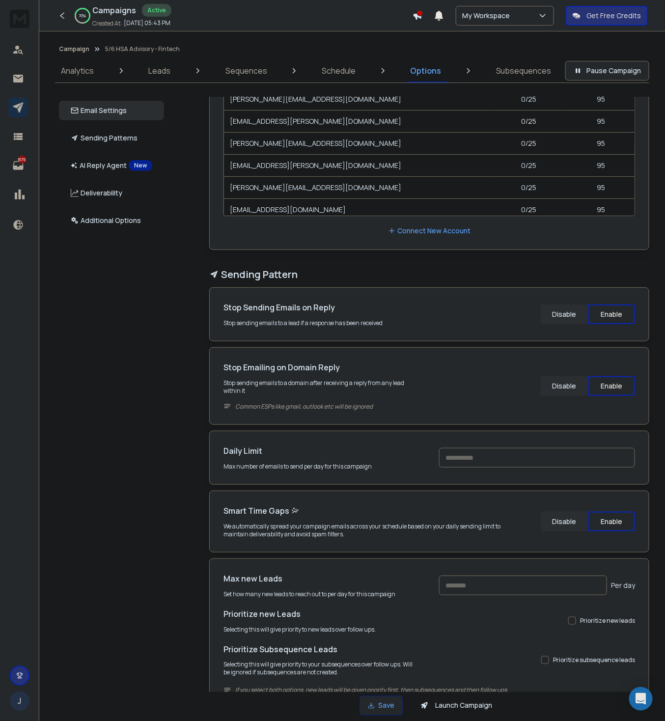
scroll to position [147, 0]
type input "***"
drag, startPoint x: 466, startPoint y: 594, endPoint x: 424, endPoint y: 589, distance: 42.0
click at [424, 589] on div "Max new Leads Set how many new leads to reach out to per day for this campaign …" at bounding box center [428, 584] width 411 height 26
type input "***"
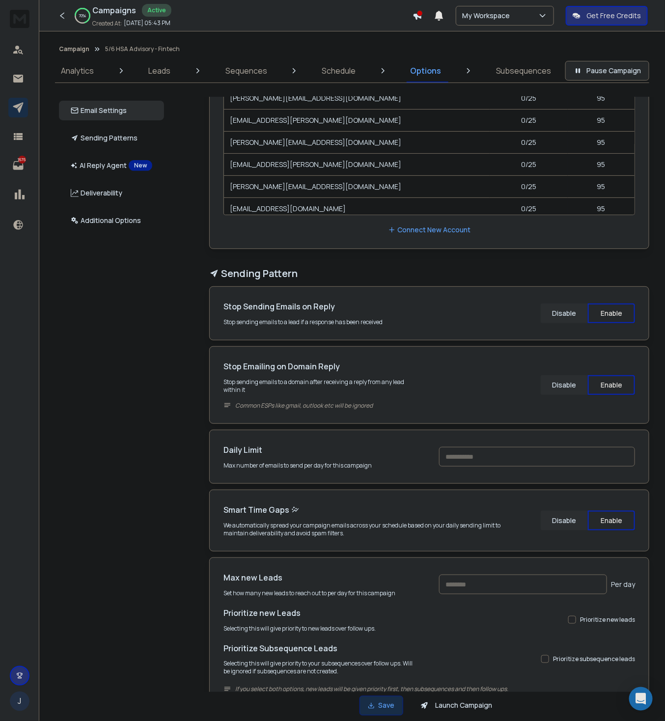
click at [374, 709] on button "Save" at bounding box center [381, 705] width 44 height 20
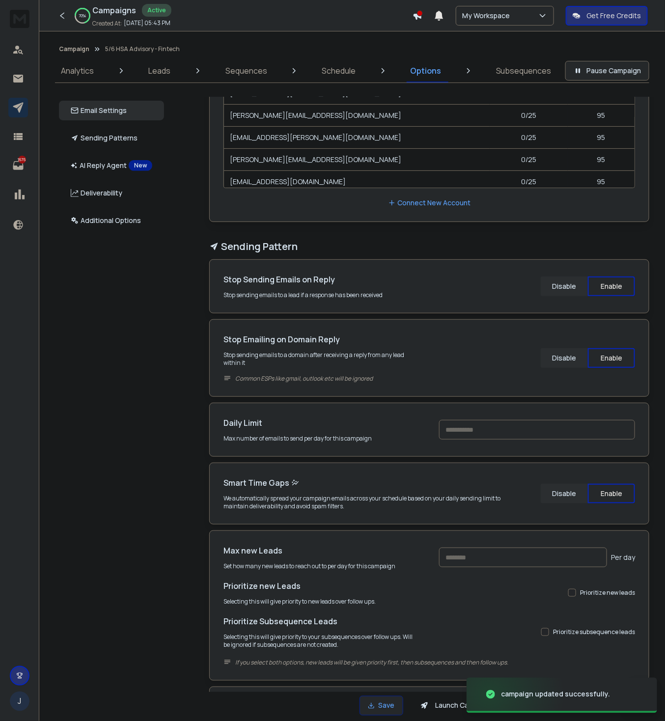
scroll to position [221, 0]
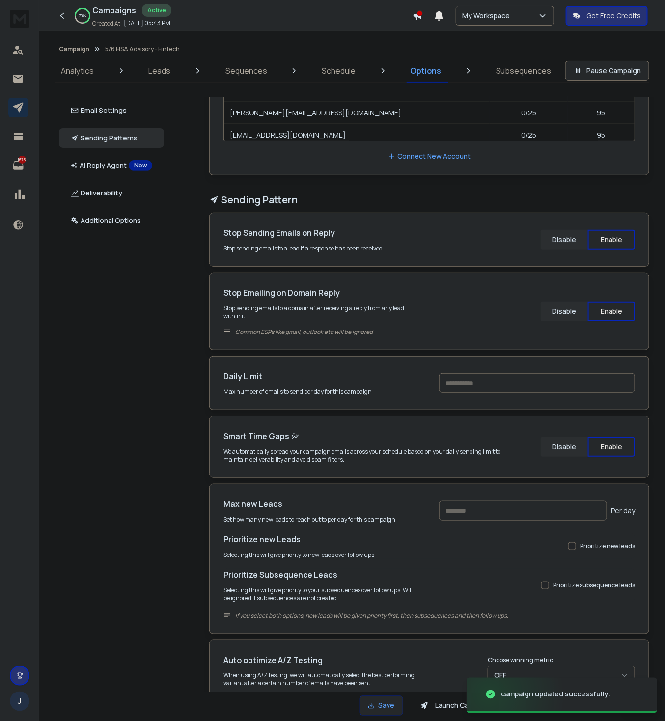
click at [443, 708] on button "Launch Campaign" at bounding box center [456, 705] width 87 height 20
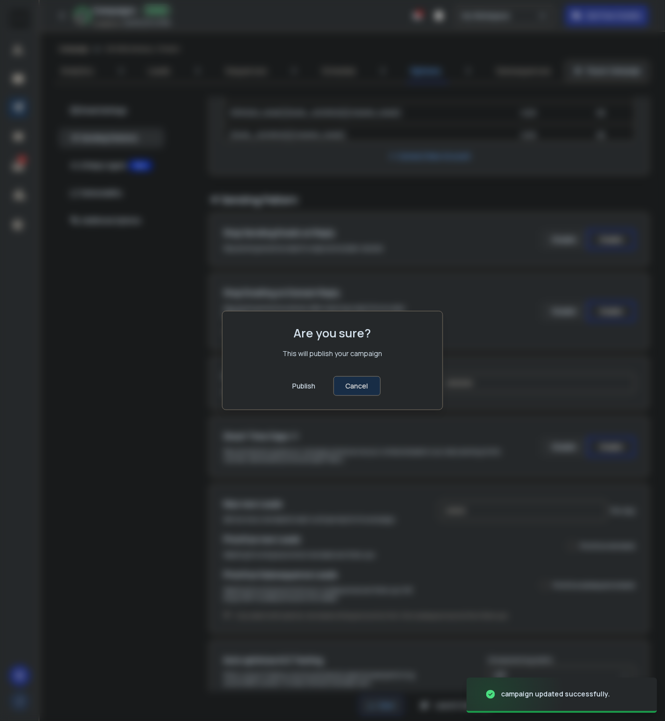
click at [301, 382] on button "Publish" at bounding box center [304, 386] width 39 height 20
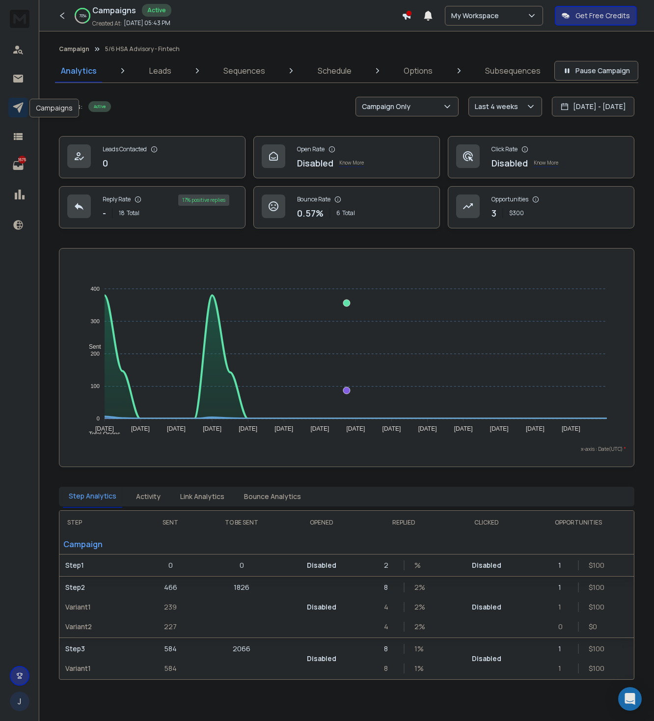
click at [9, 124] on div "1675" at bounding box center [19, 139] width 23 height 198
click at [18, 107] on icon at bounding box center [18, 108] width 12 height 12
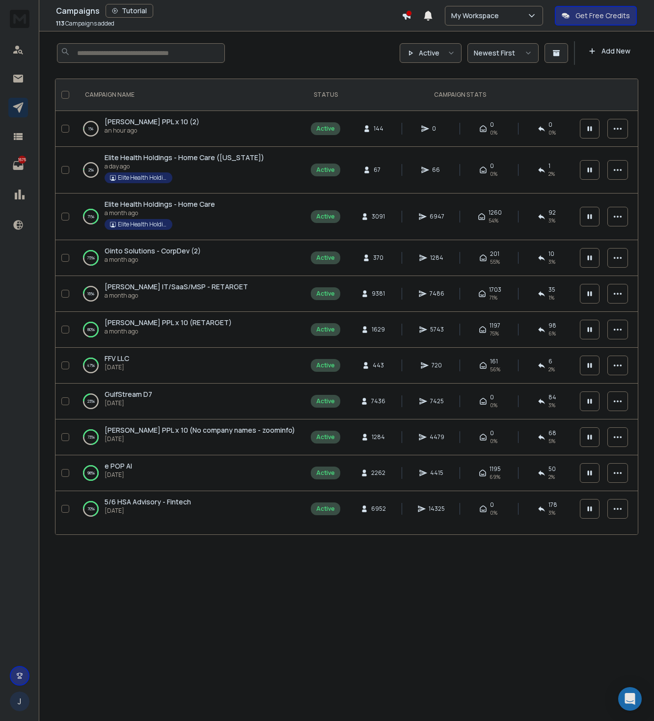
click at [190, 164] on p "a day ago" at bounding box center [185, 166] width 160 height 8
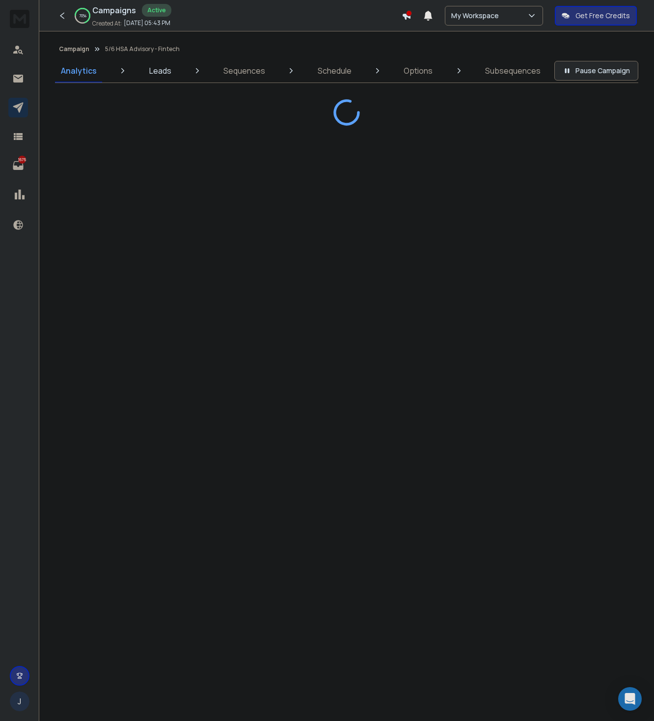
click at [168, 71] on p "Leads" at bounding box center [160, 71] width 22 height 12
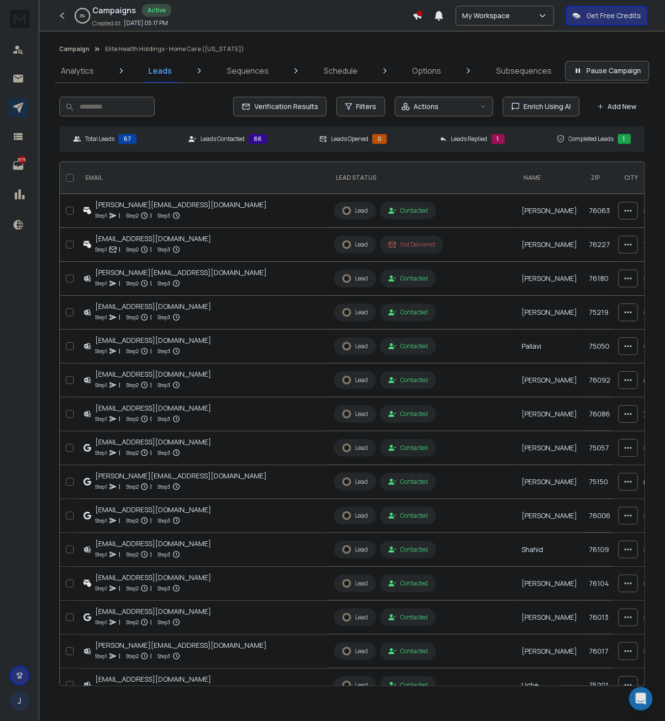
click at [610, 109] on button "Add New" at bounding box center [616, 107] width 55 height 20
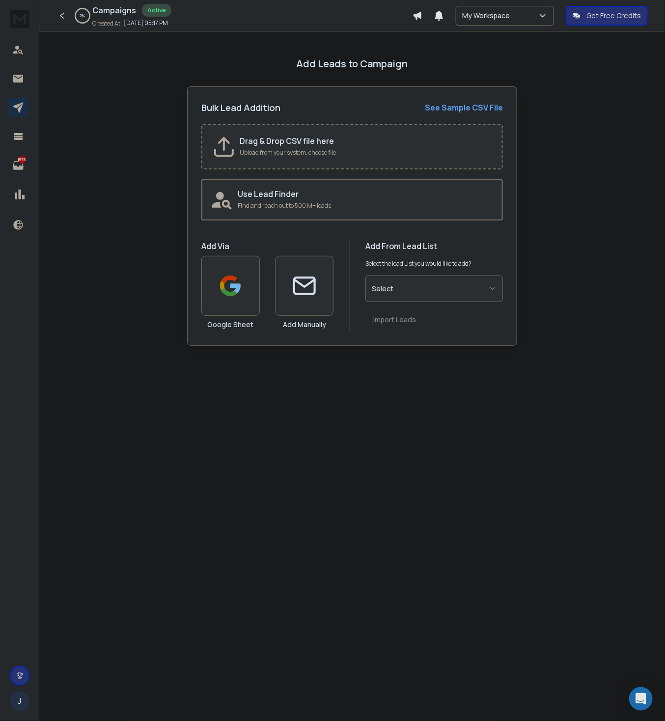
click at [401, 139] on h2 "Drag & Drop CSV file here" at bounding box center [366, 141] width 252 height 12
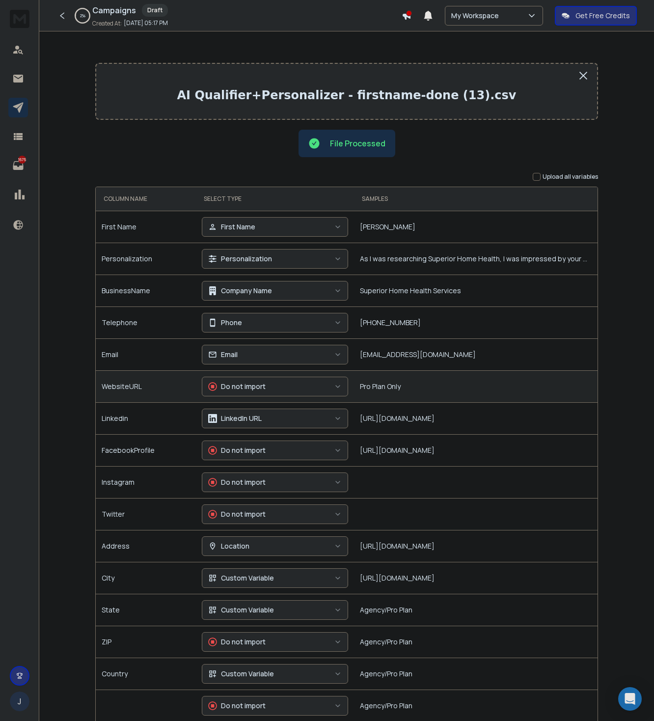
click at [238, 387] on div "Do not import" at bounding box center [236, 386] width 57 height 10
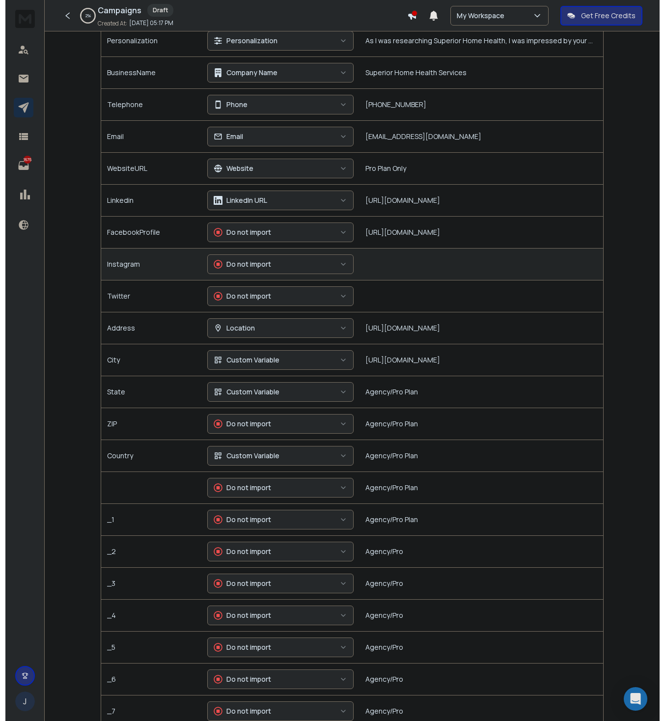
scroll to position [221, 0]
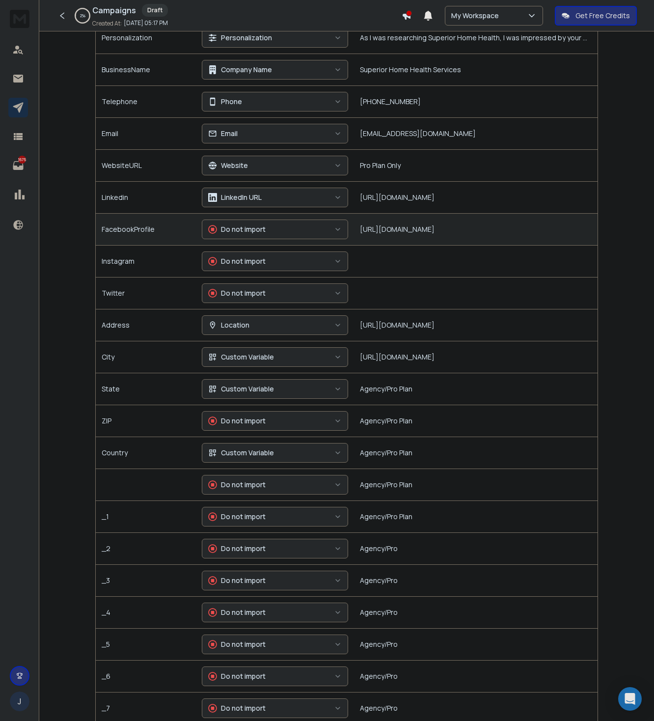
click at [270, 224] on button "Do not import" at bounding box center [275, 229] width 146 height 20
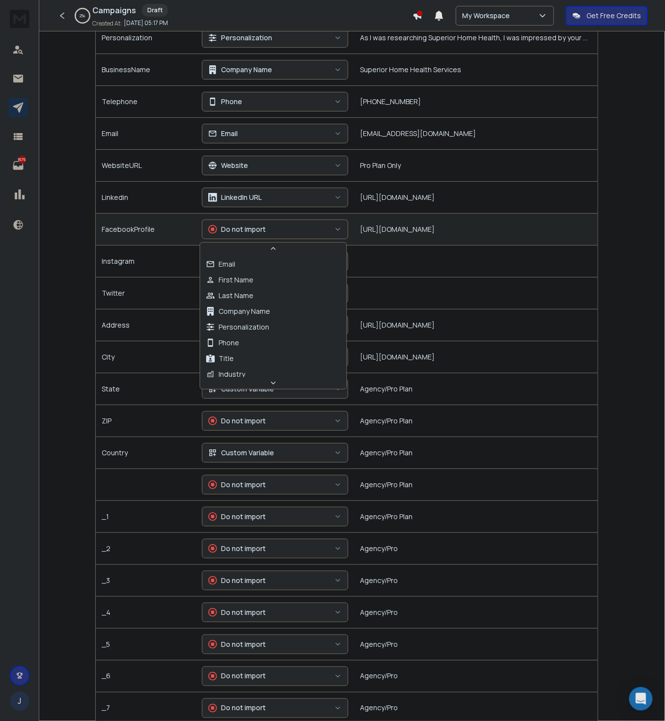
scroll to position [99, 0]
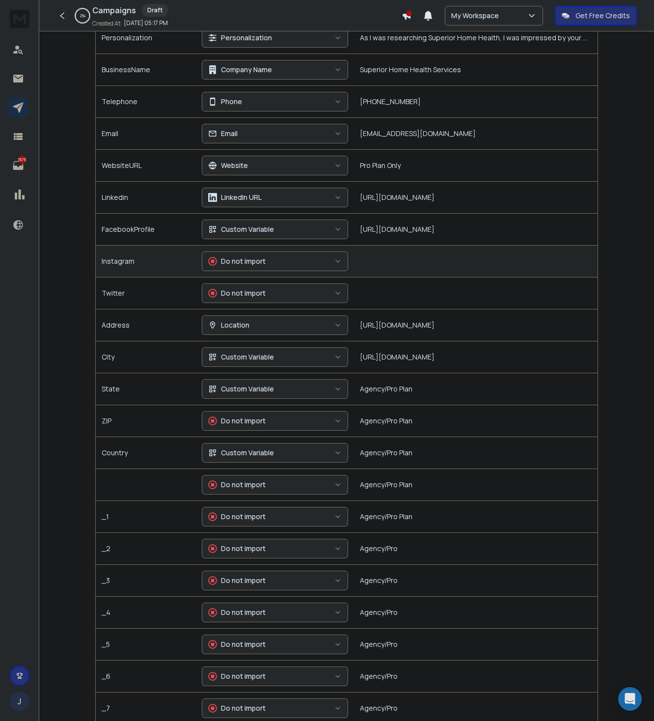
click at [271, 268] on button "Do not import" at bounding box center [275, 261] width 146 height 20
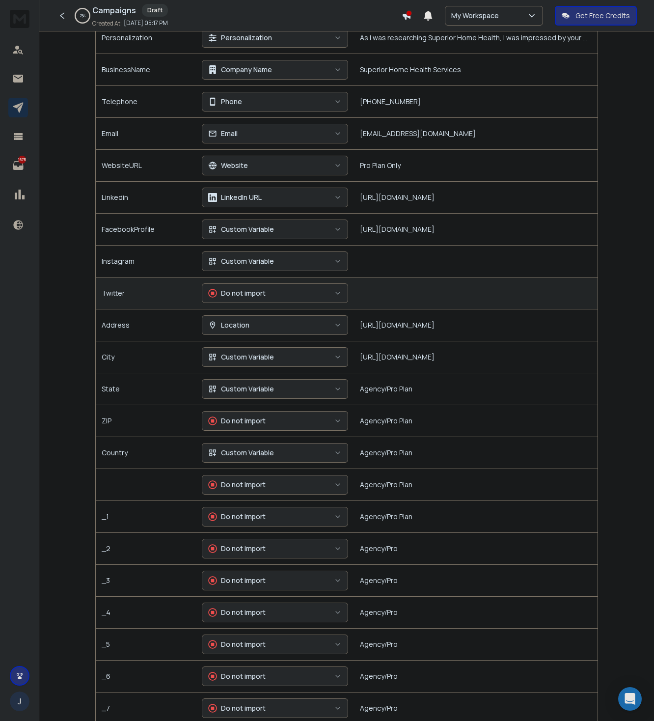
click at [267, 297] on button "Do not import" at bounding box center [275, 293] width 146 height 20
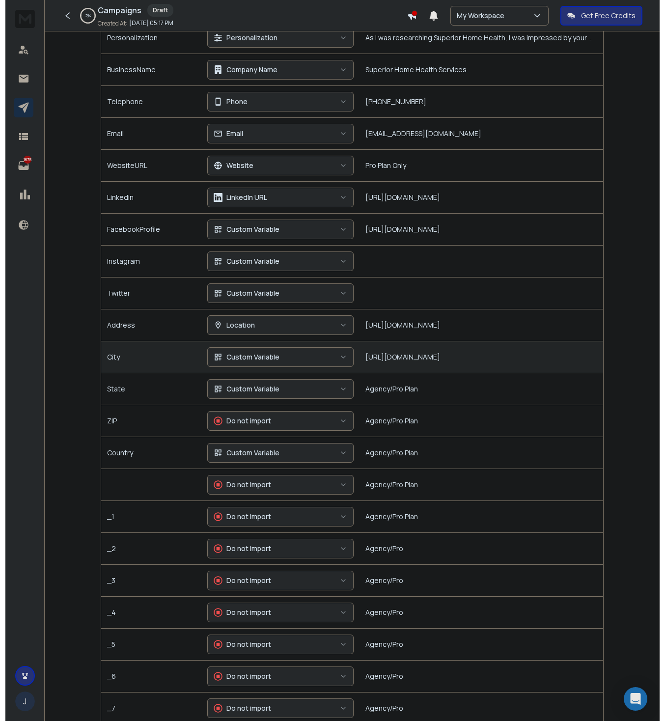
scroll to position [294, 0]
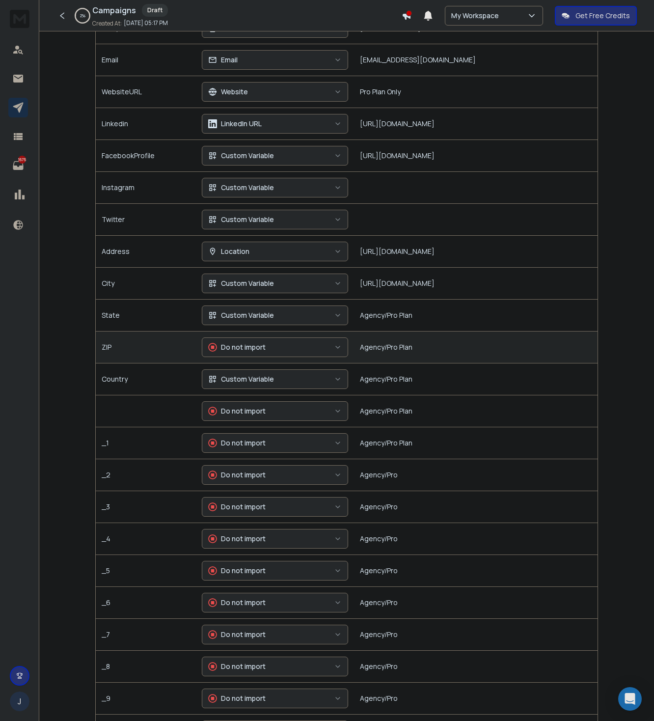
click at [289, 353] on button "Do not import" at bounding box center [275, 347] width 146 height 20
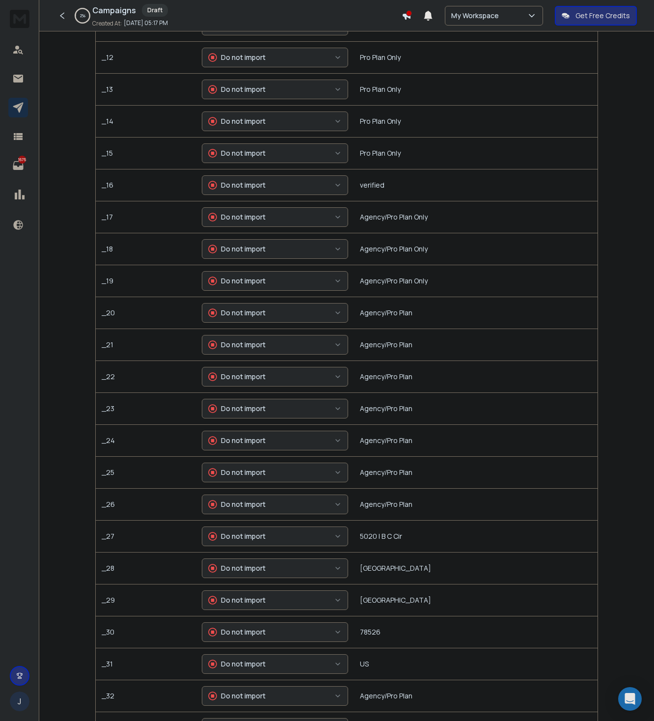
scroll to position [1405, 0]
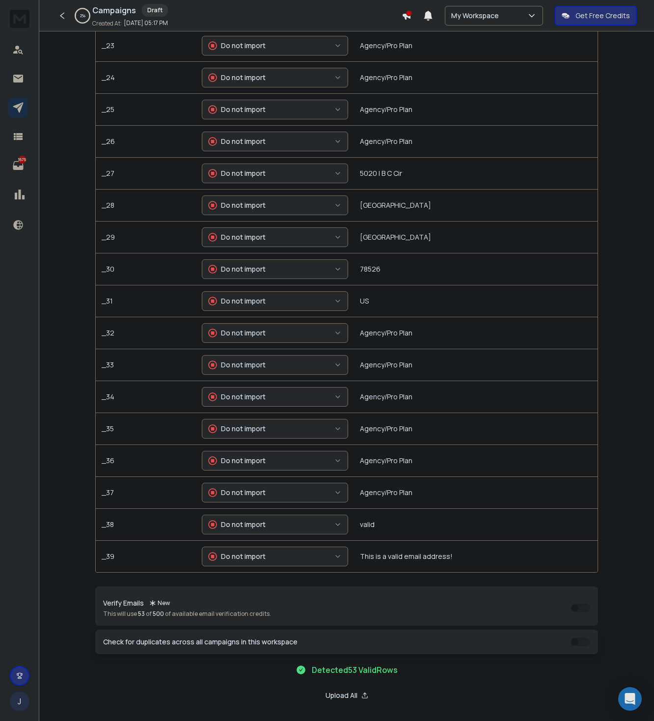
click at [365, 695] on icon at bounding box center [364, 695] width 7 height 7
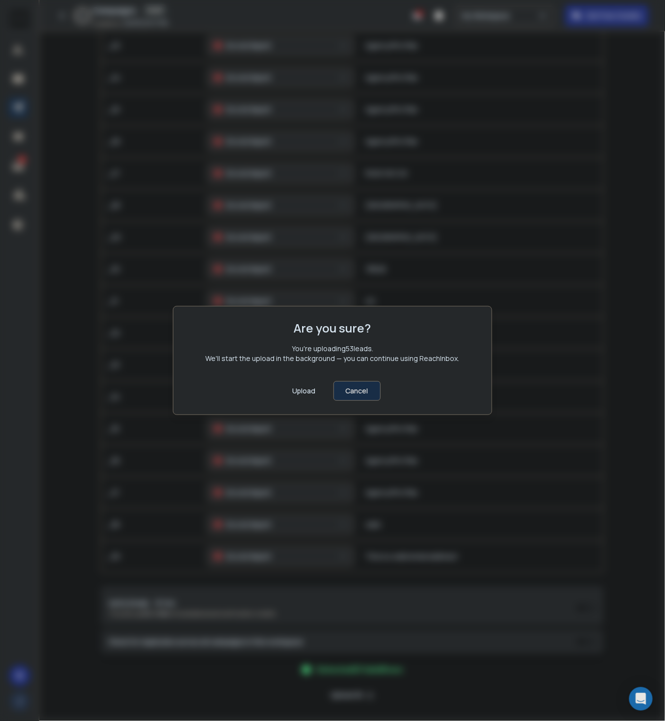
click at [314, 388] on button "Upload" at bounding box center [304, 391] width 39 height 20
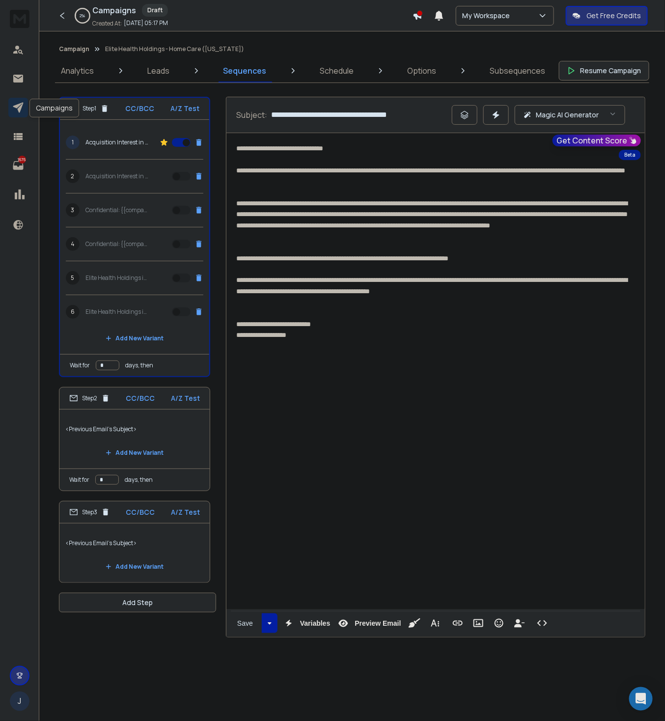
click at [22, 108] on icon at bounding box center [18, 108] width 12 height 12
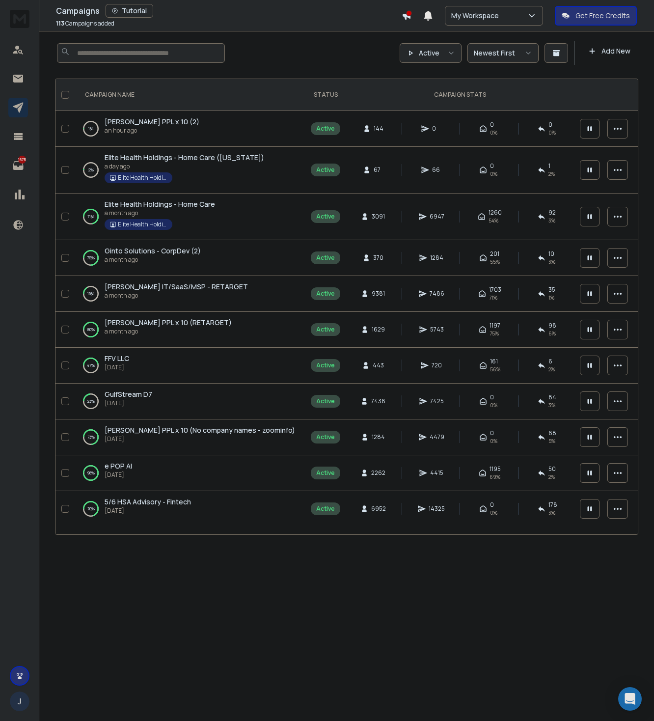
click at [155, 121] on span "[PERSON_NAME] PPL x 10 (2)" at bounding box center [152, 121] width 95 height 9
